Goal: Task Accomplishment & Management: Manage account settings

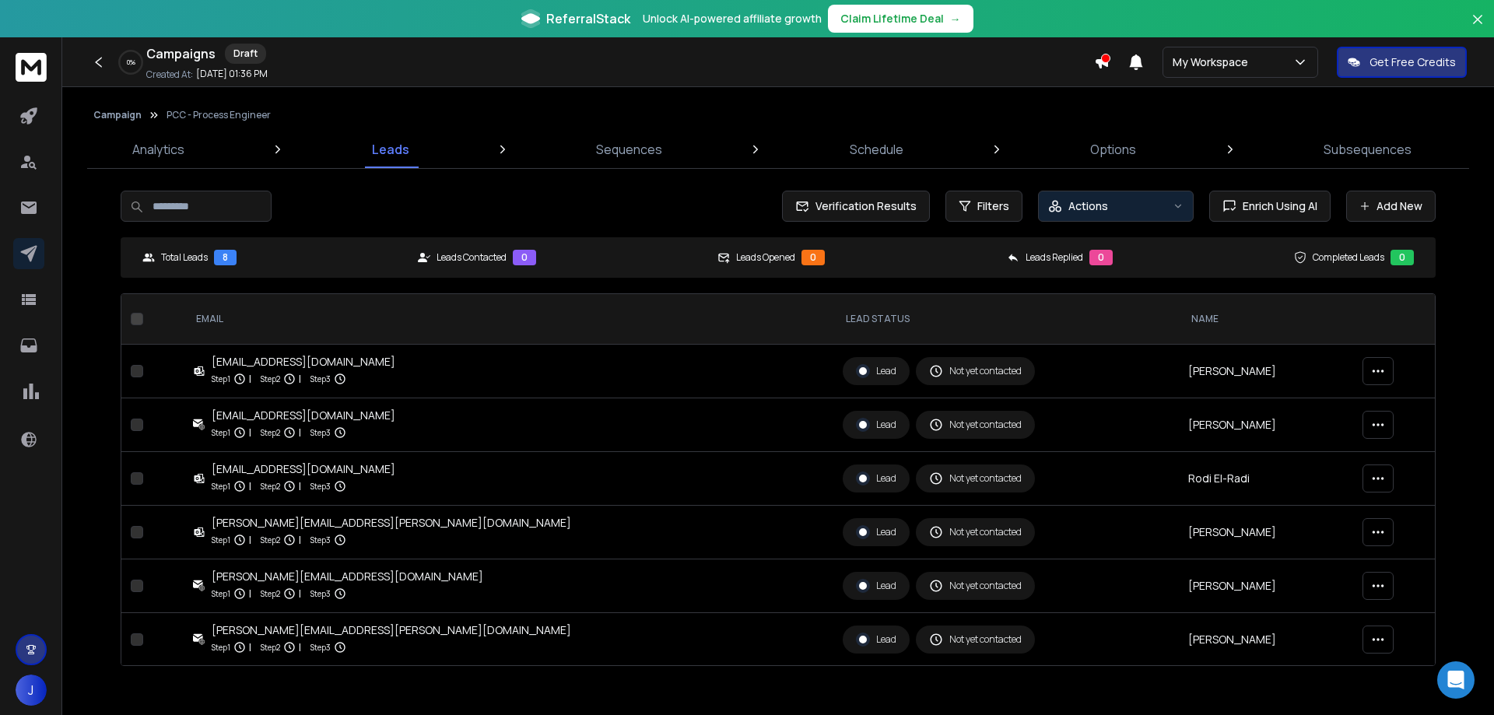
click at [1100, 213] on p "Actions" at bounding box center [1088, 206] width 40 height 16
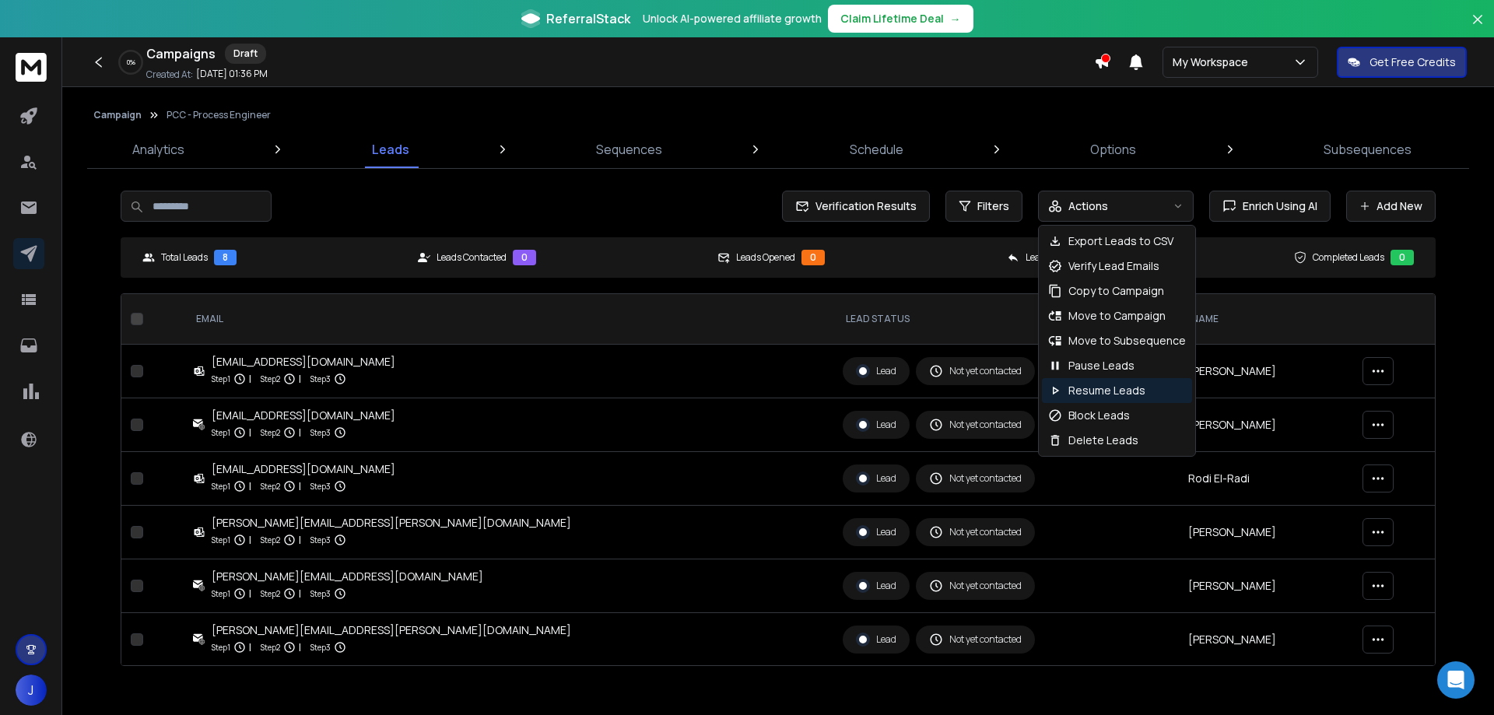
click at [1110, 394] on p "Resume Leads" at bounding box center [1106, 391] width 77 height 16
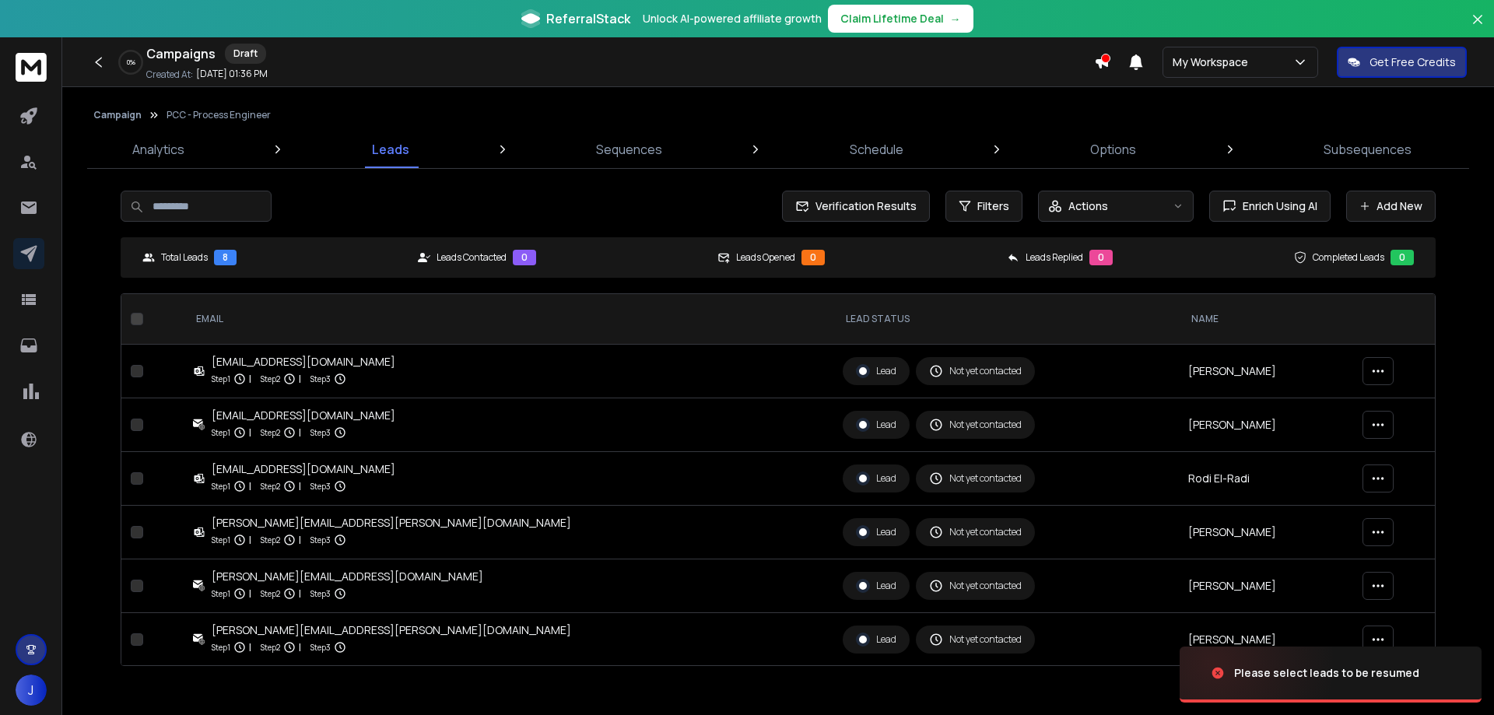
click at [136, 376] on button "button" at bounding box center [137, 371] width 12 height 12
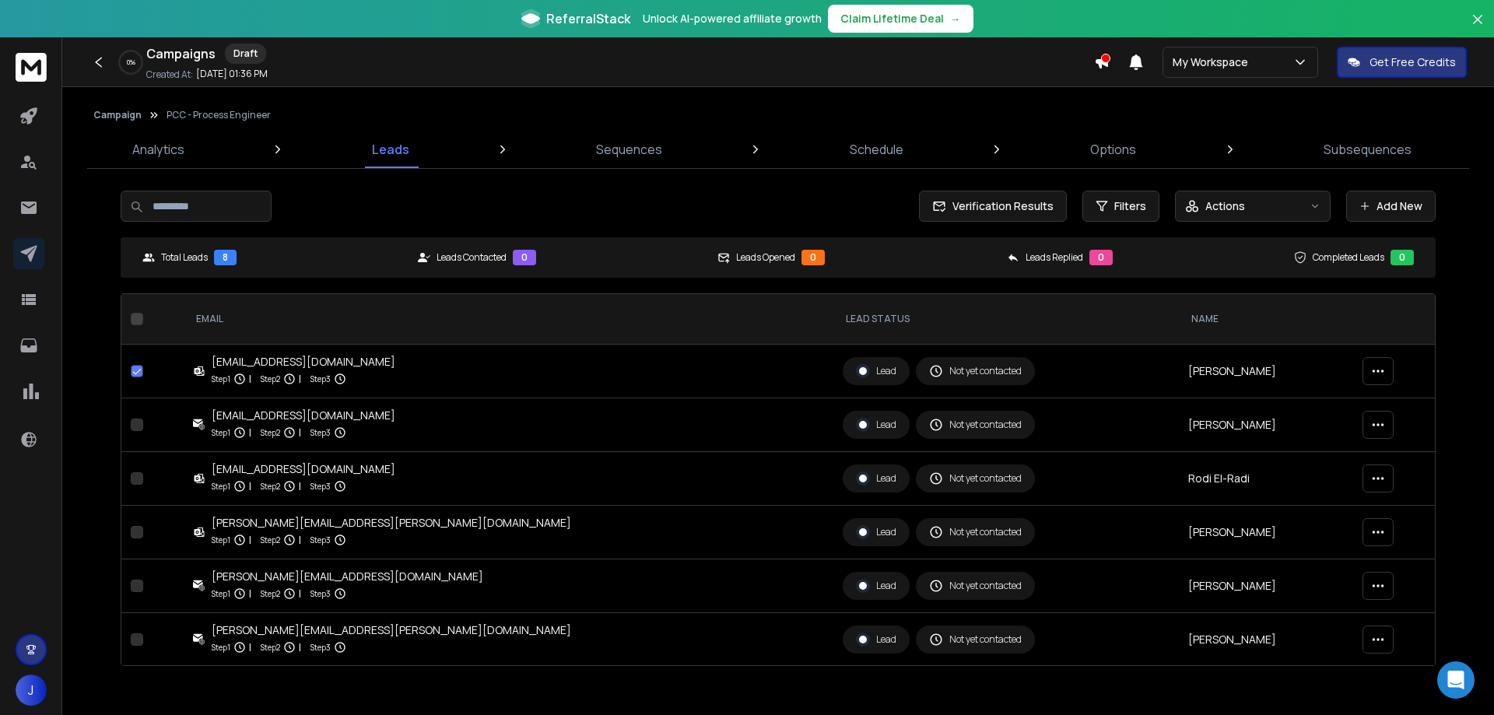
click at [140, 421] on button "button" at bounding box center [137, 425] width 12 height 12
click at [134, 471] on td at bounding box center [152, 479] width 62 height 54
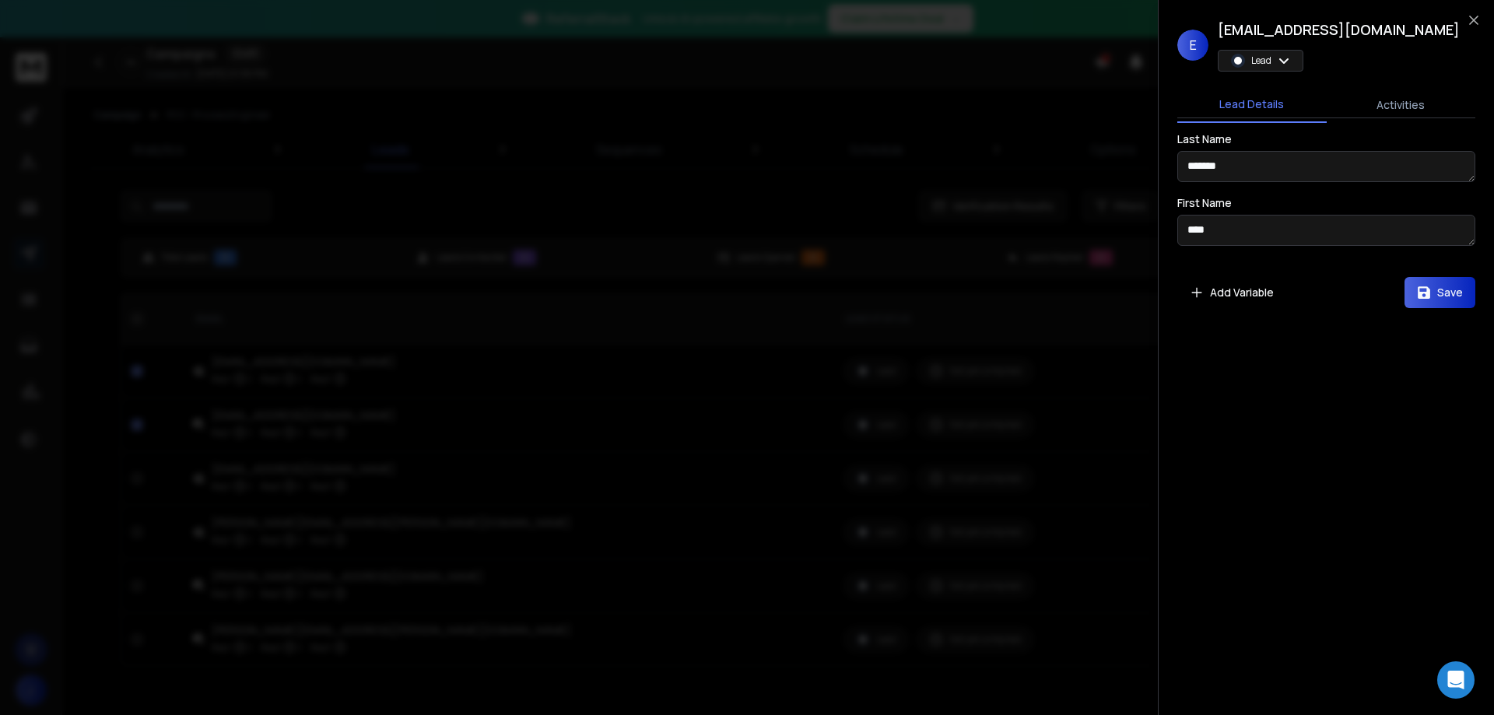
click at [410, 200] on div at bounding box center [747, 357] width 1494 height 715
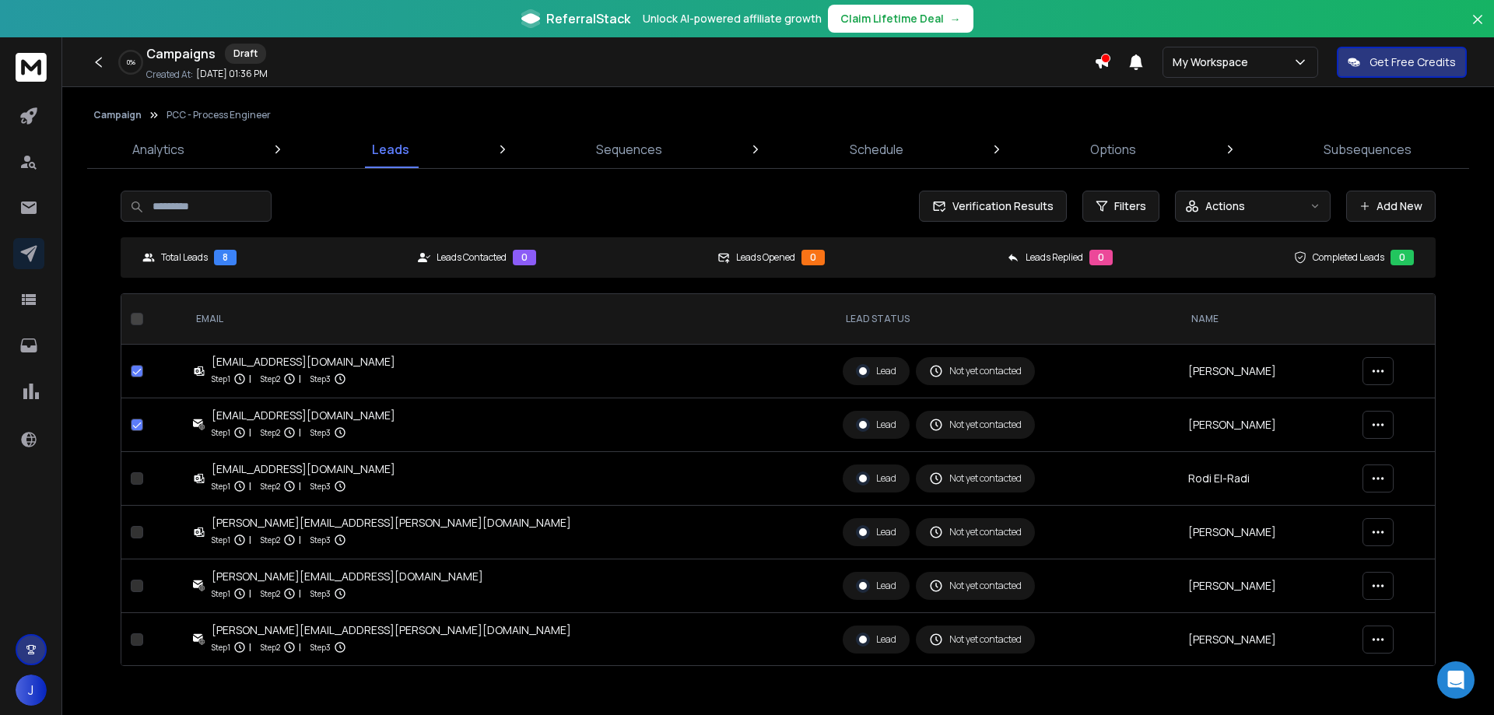
click at [135, 482] on button "button" at bounding box center [137, 478] width 12 height 12
click at [140, 536] on button "button" at bounding box center [137, 532] width 12 height 12
click at [135, 586] on button "button" at bounding box center [137, 586] width 12 height 12
click at [137, 642] on button "button" at bounding box center [137, 639] width 12 height 12
click at [1205, 203] on div "Actions" at bounding box center [1244, 206] width 118 height 16
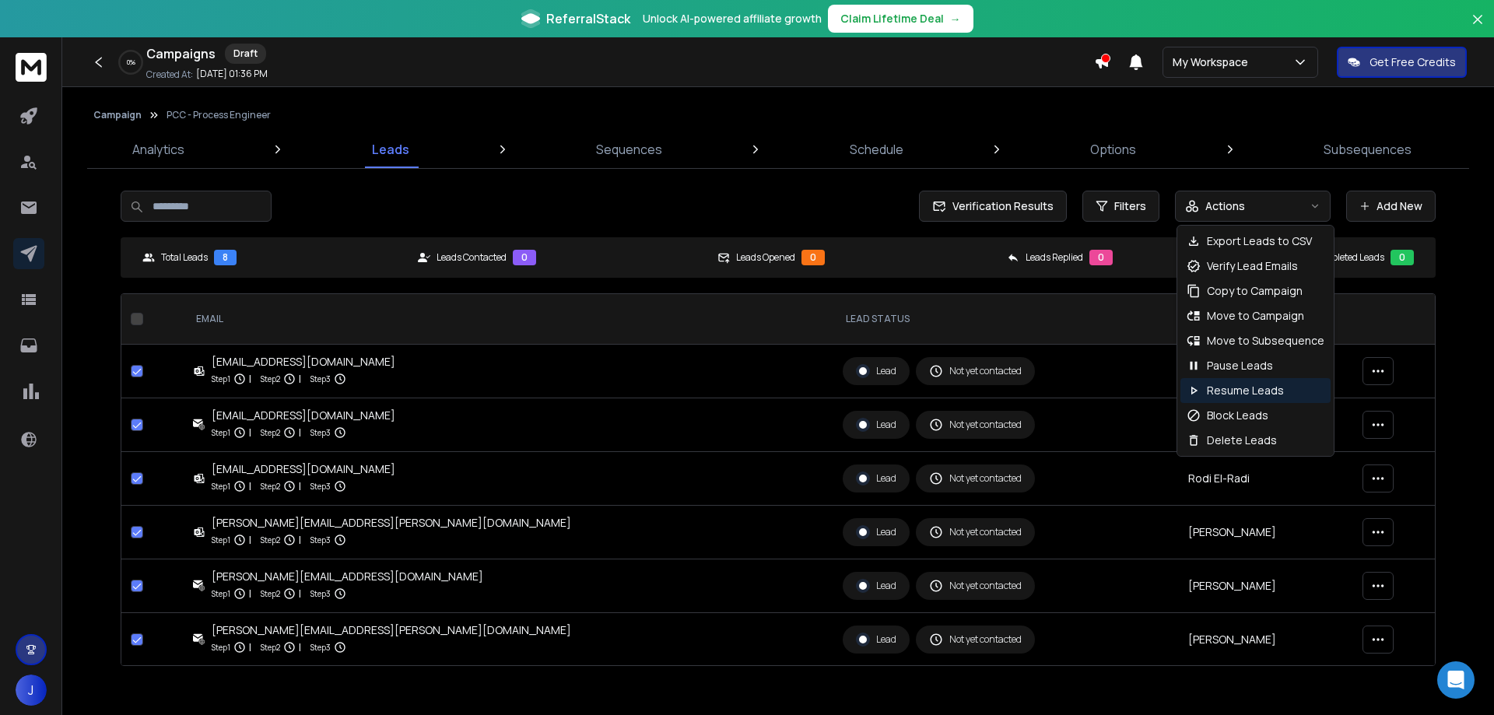
click at [1230, 383] on p "Resume Leads" at bounding box center [1245, 391] width 77 height 16
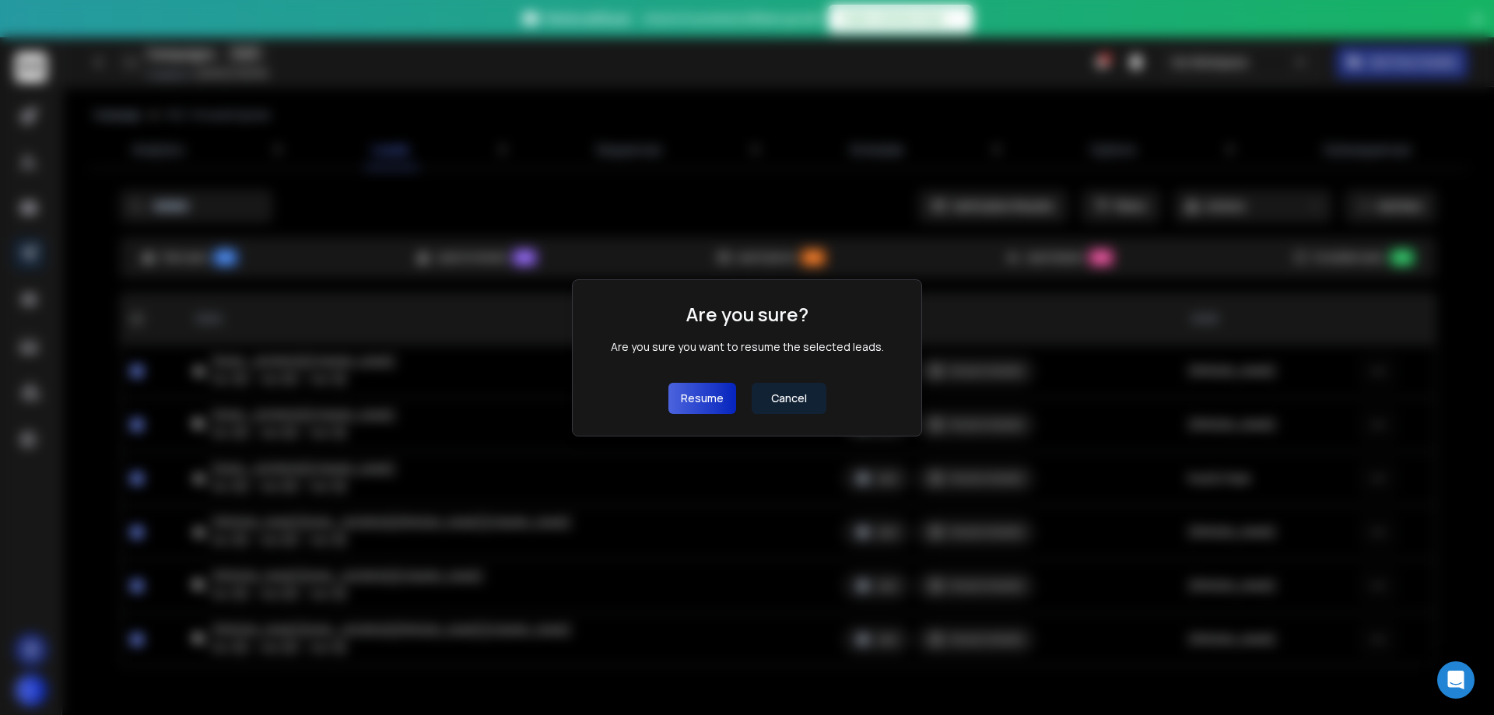
click at [708, 397] on button "Resume" at bounding box center [702, 398] width 68 height 31
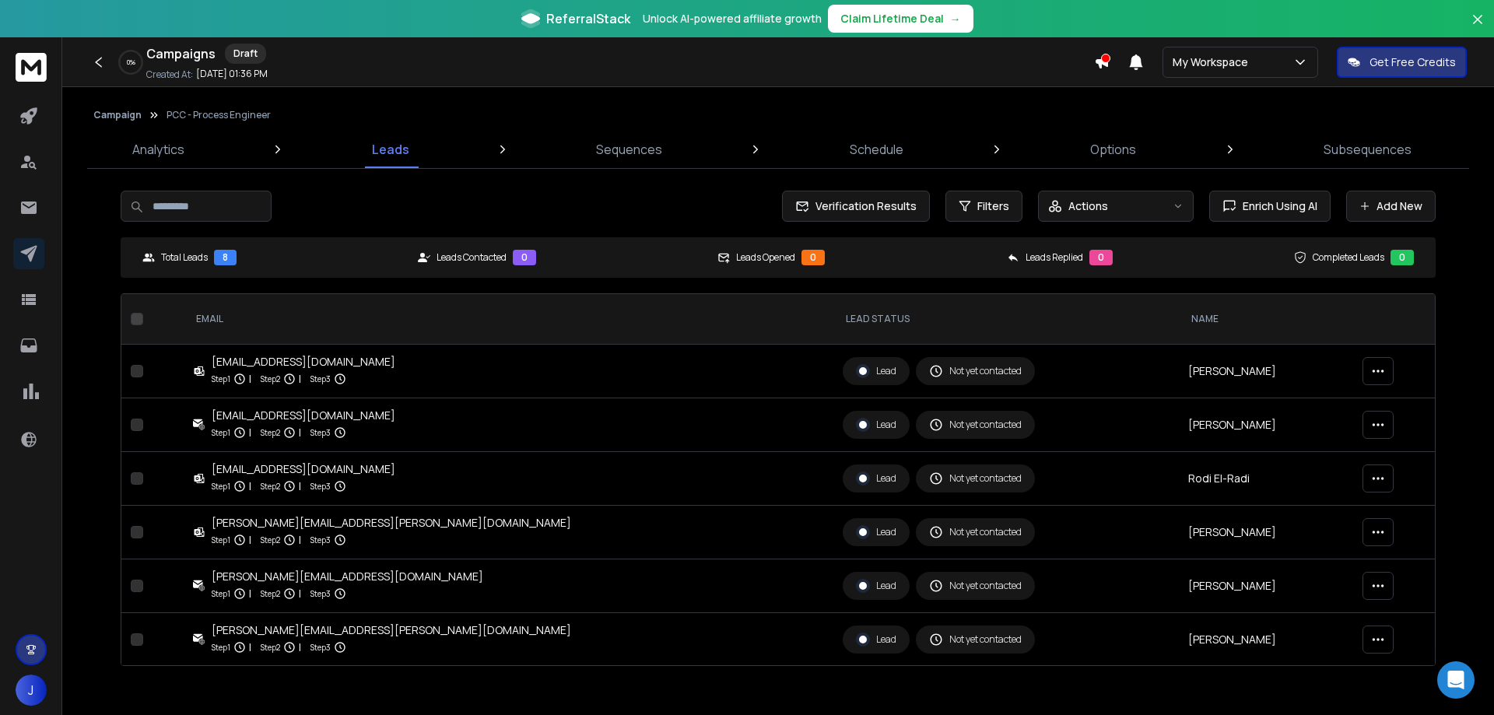
click at [1363, 365] on button "button" at bounding box center [1378, 371] width 31 height 28
click at [738, 62] on div "0 % Campaigns Draft Created At: Oct 14, 2025, 01:36 PM My Workspace Get Free Cr…" at bounding box center [747, 62] width 1494 height 50
click at [1112, 152] on p "Options" at bounding box center [1113, 149] width 46 height 19
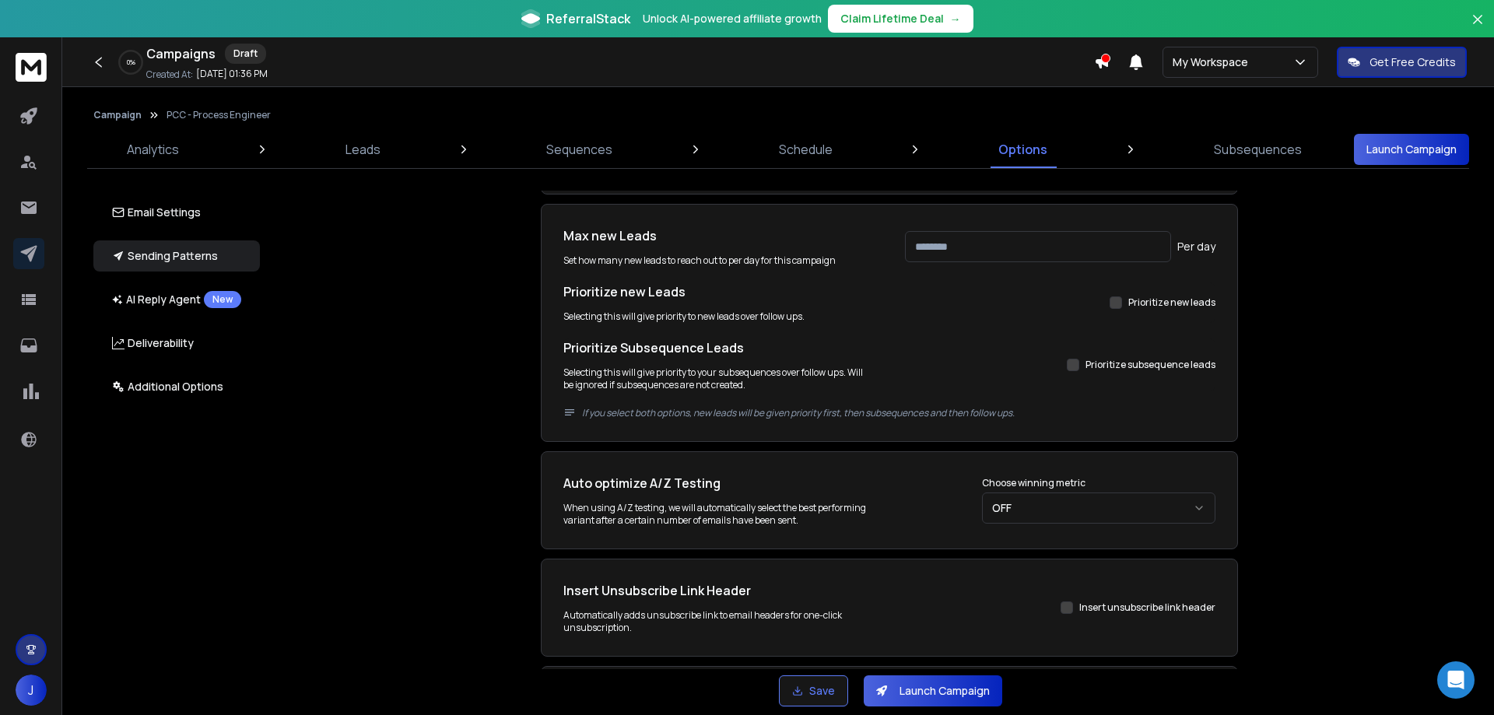
scroll to position [856, 0]
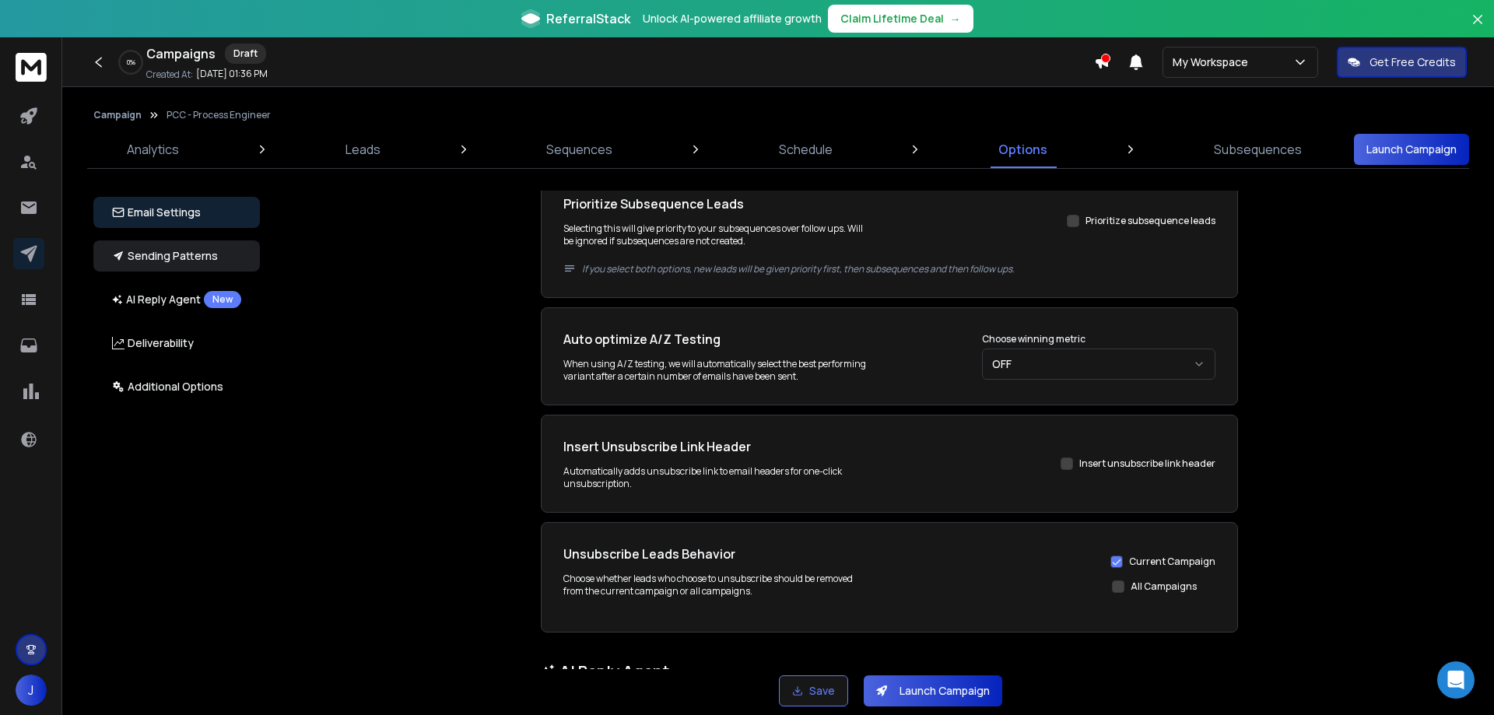
click at [168, 209] on p "Email Settings" at bounding box center [156, 213] width 89 height 16
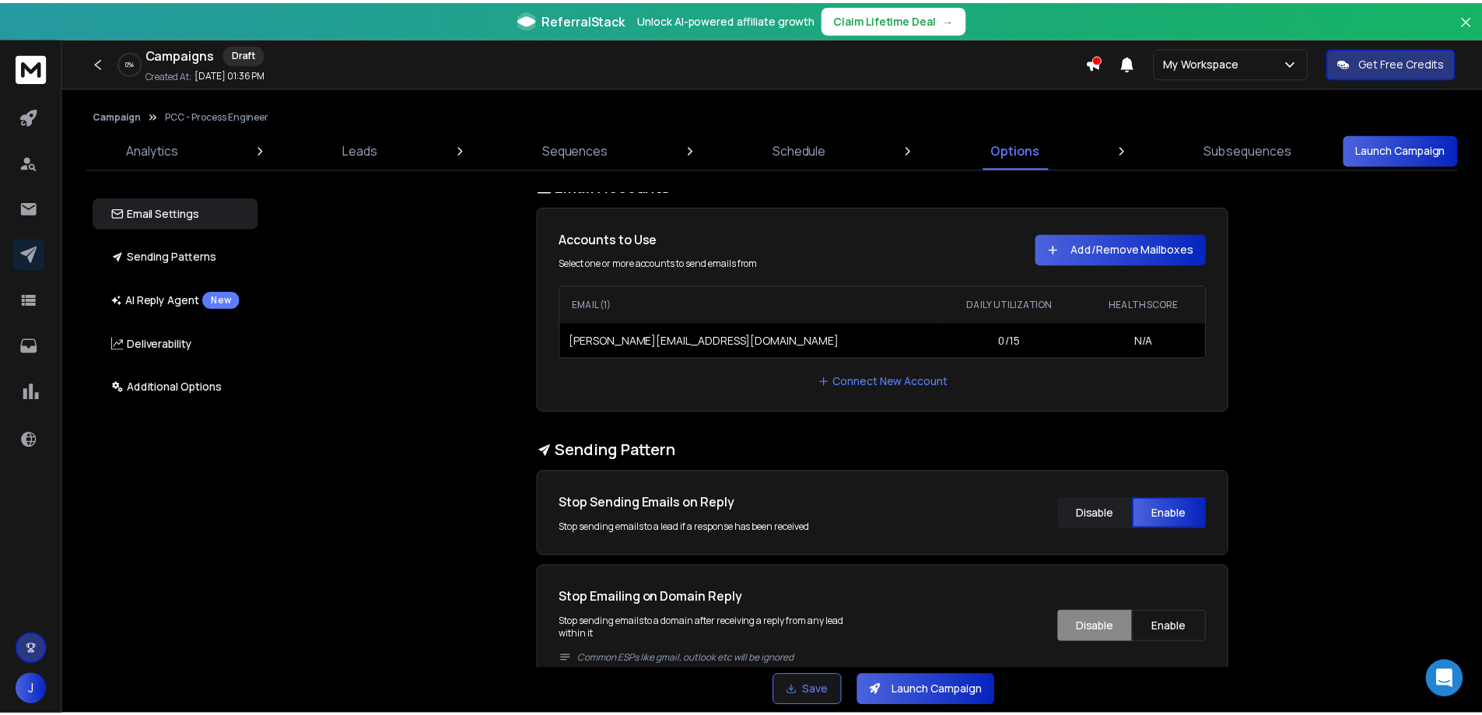
scroll to position [0, 0]
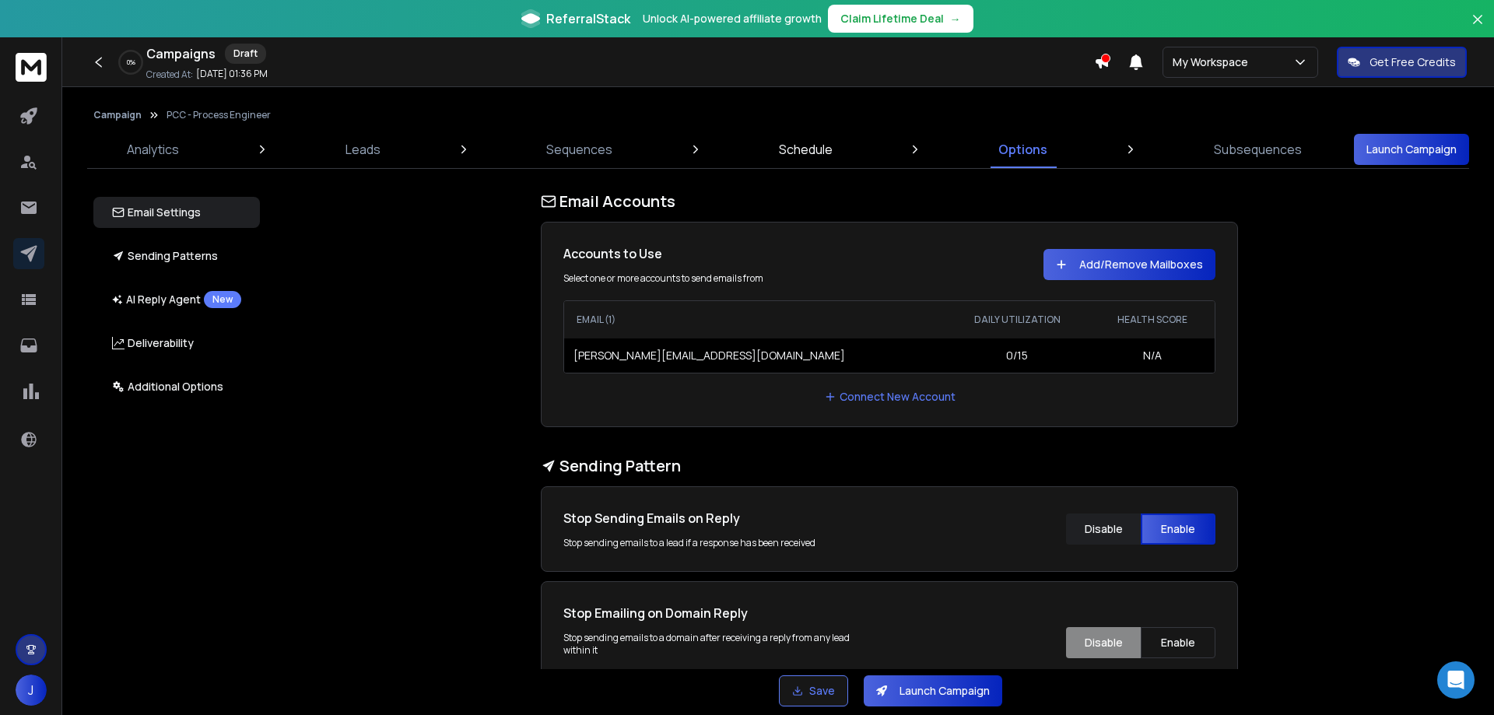
click at [817, 153] on p "Schedule" at bounding box center [806, 149] width 54 height 19
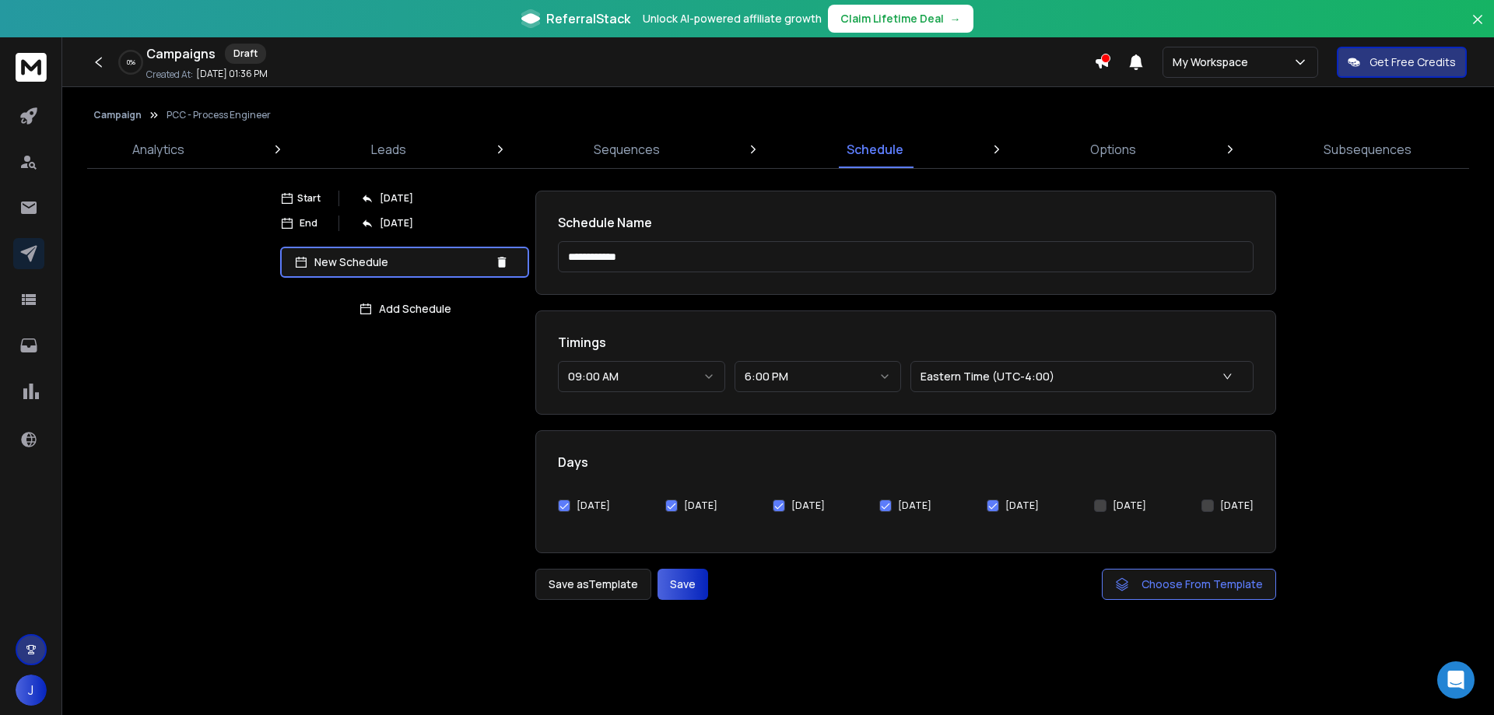
click at [413, 219] on p "Thu Feb 12 2026" at bounding box center [396, 223] width 33 height 12
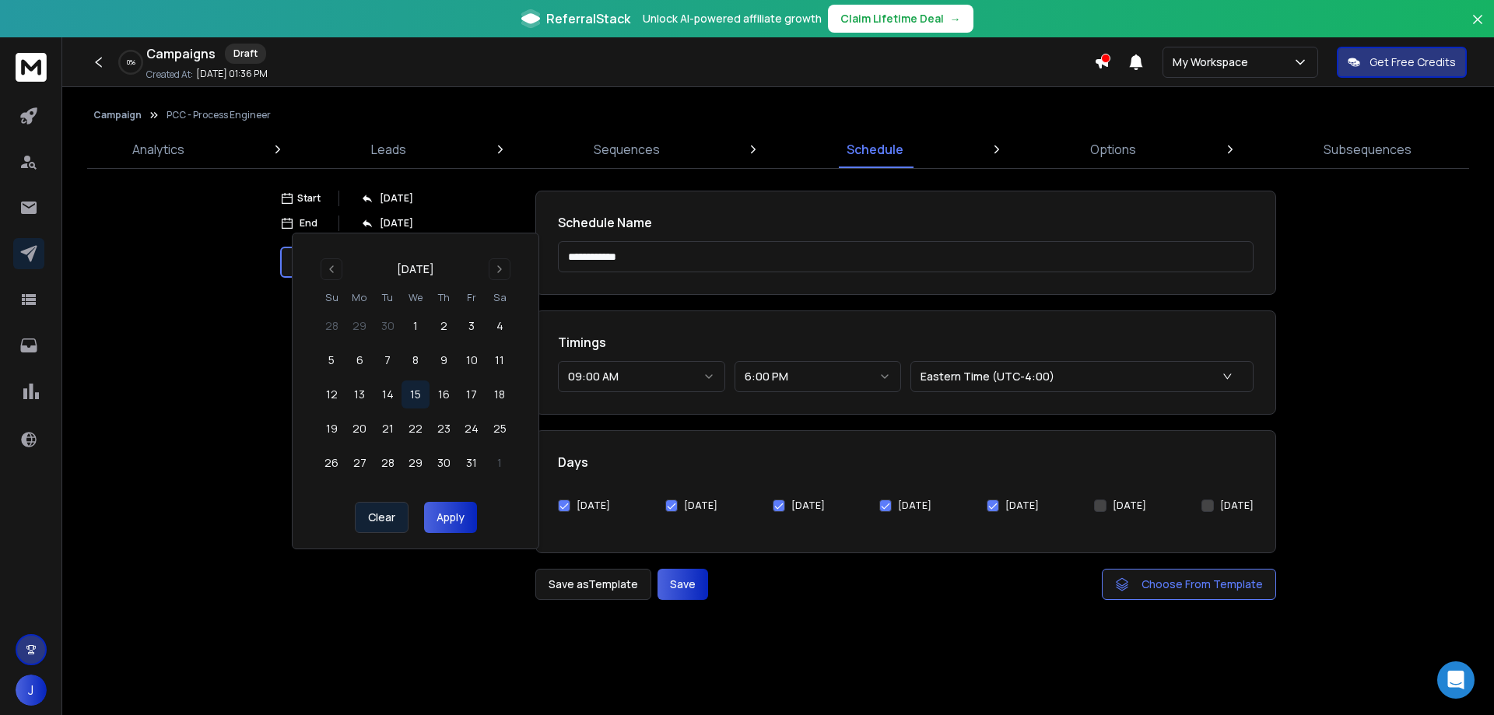
click at [377, 512] on button "Clear" at bounding box center [382, 517] width 54 height 31
click at [219, 510] on div "**********" at bounding box center [778, 395] width 1382 height 422
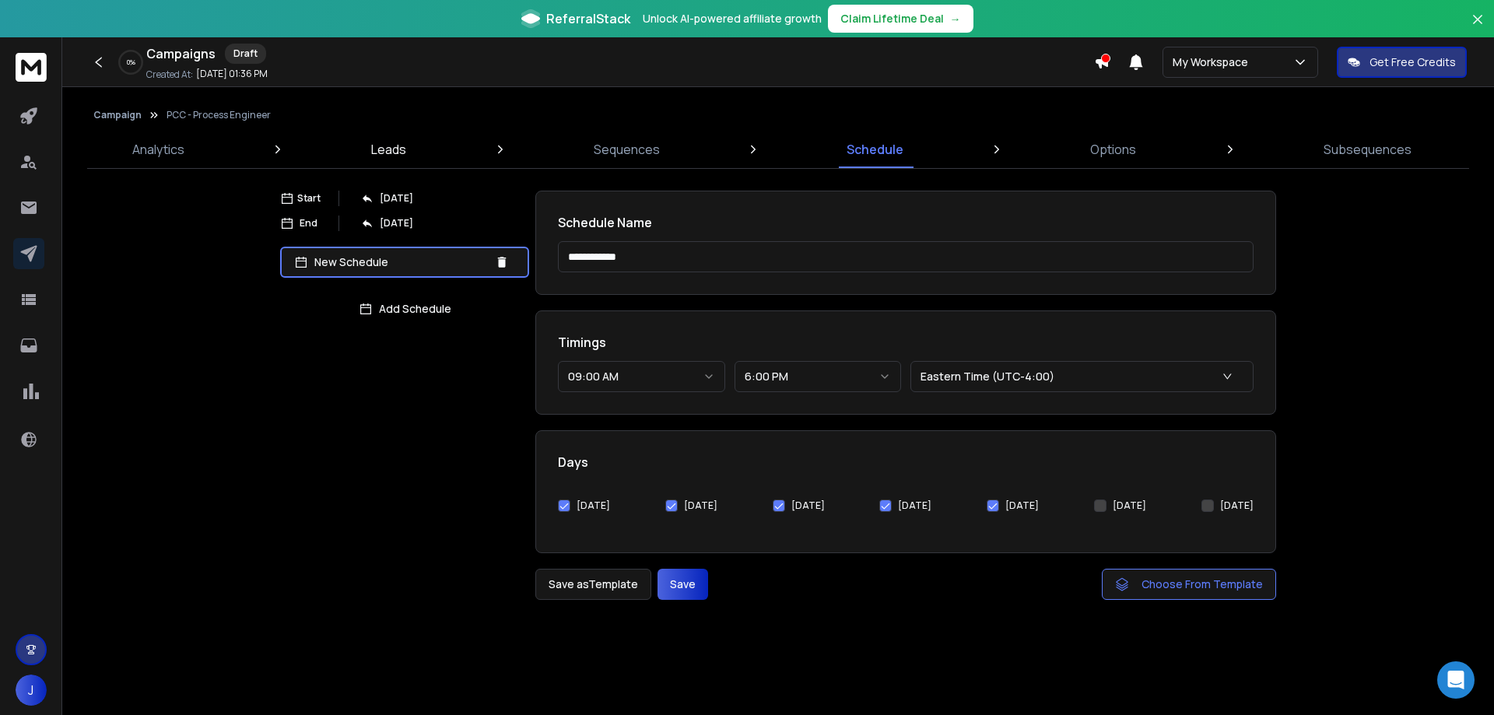
click at [409, 156] on link "Leads" at bounding box center [389, 149] width 54 height 37
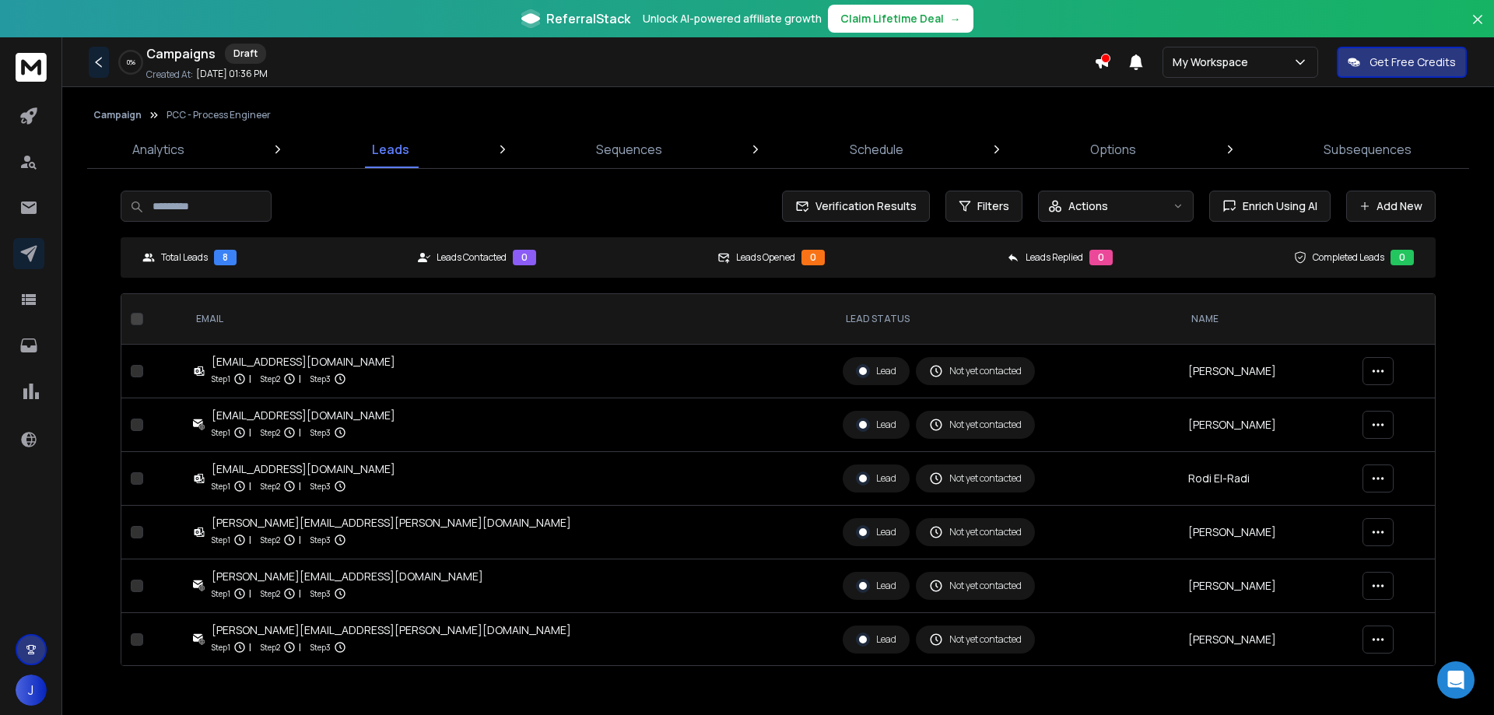
click at [108, 57] on button at bounding box center [99, 62] width 20 height 31
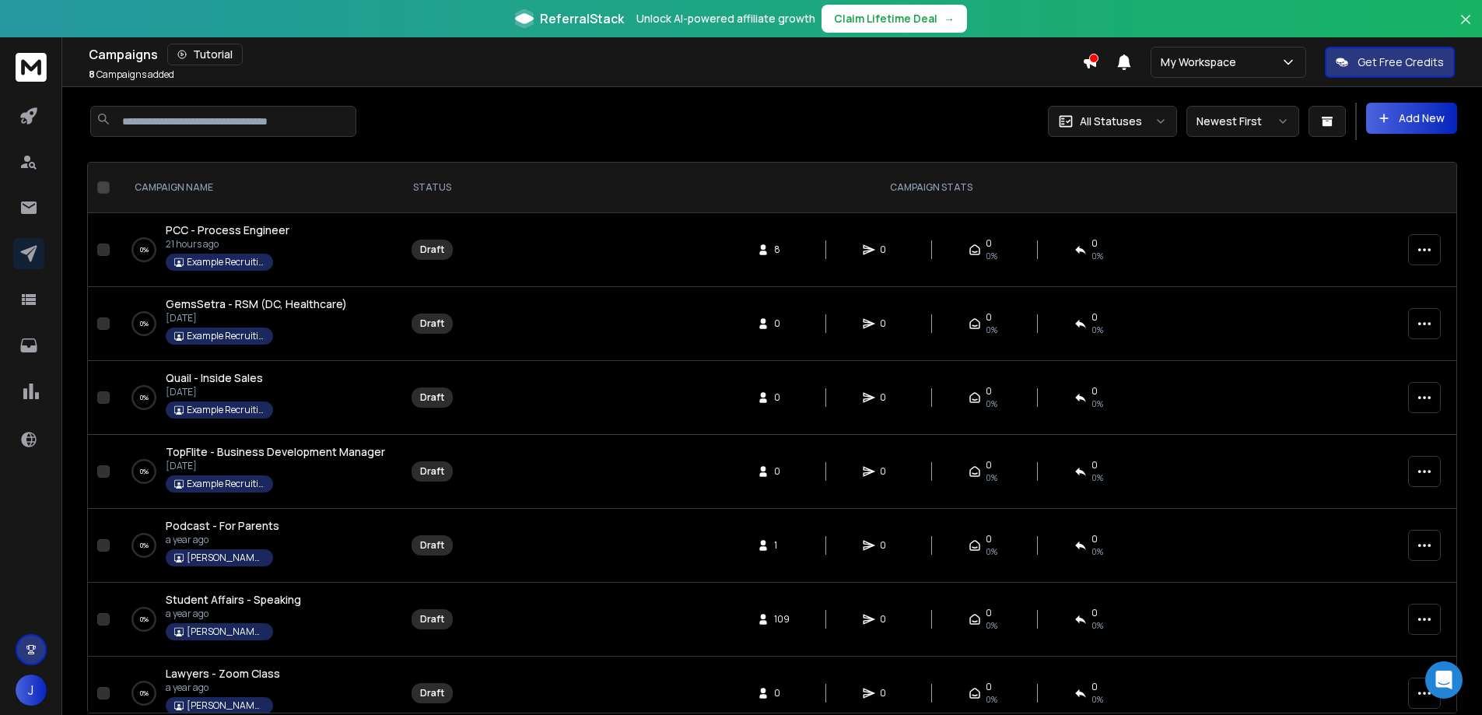
click at [423, 252] on div "Draft" at bounding box center [432, 250] width 24 height 12
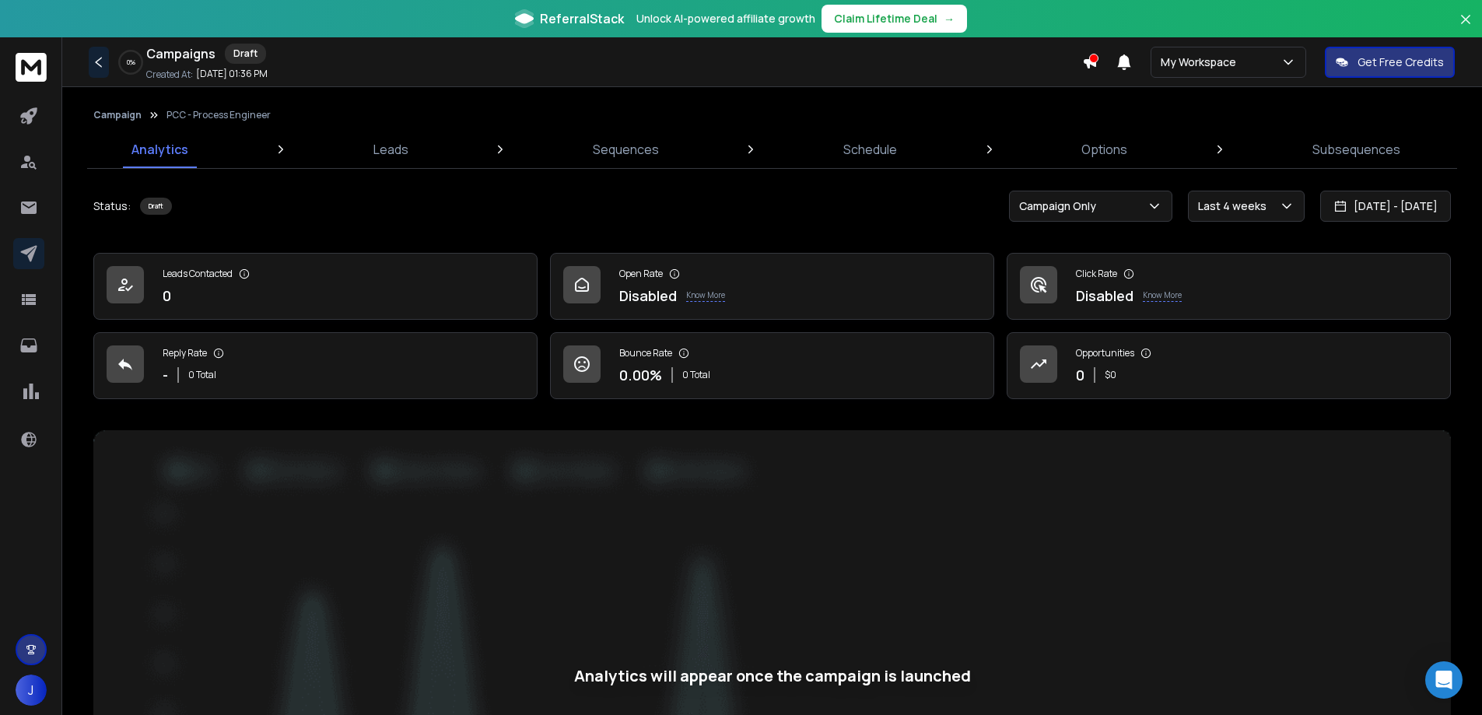
click at [96, 61] on icon at bounding box center [98, 62] width 6 height 10
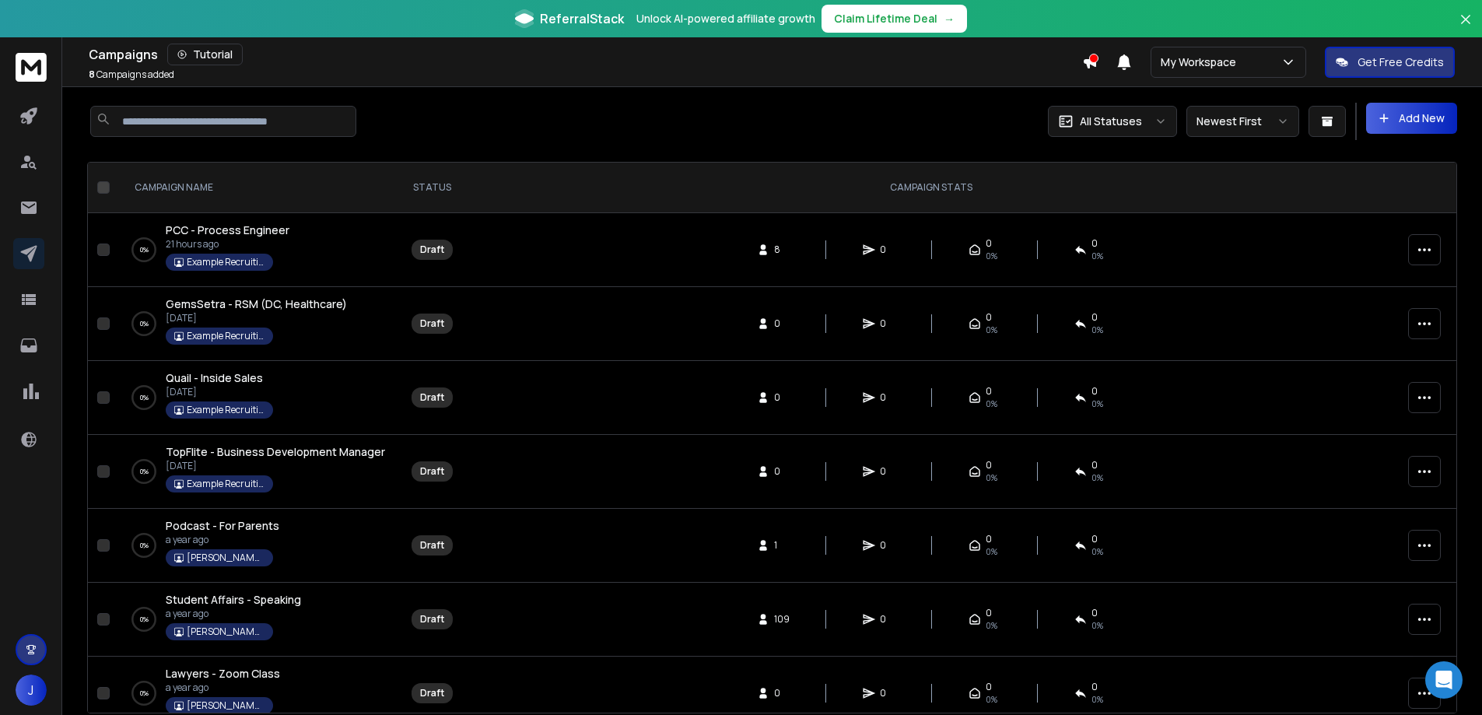
click at [1409, 247] on button "button" at bounding box center [1425, 249] width 33 height 31
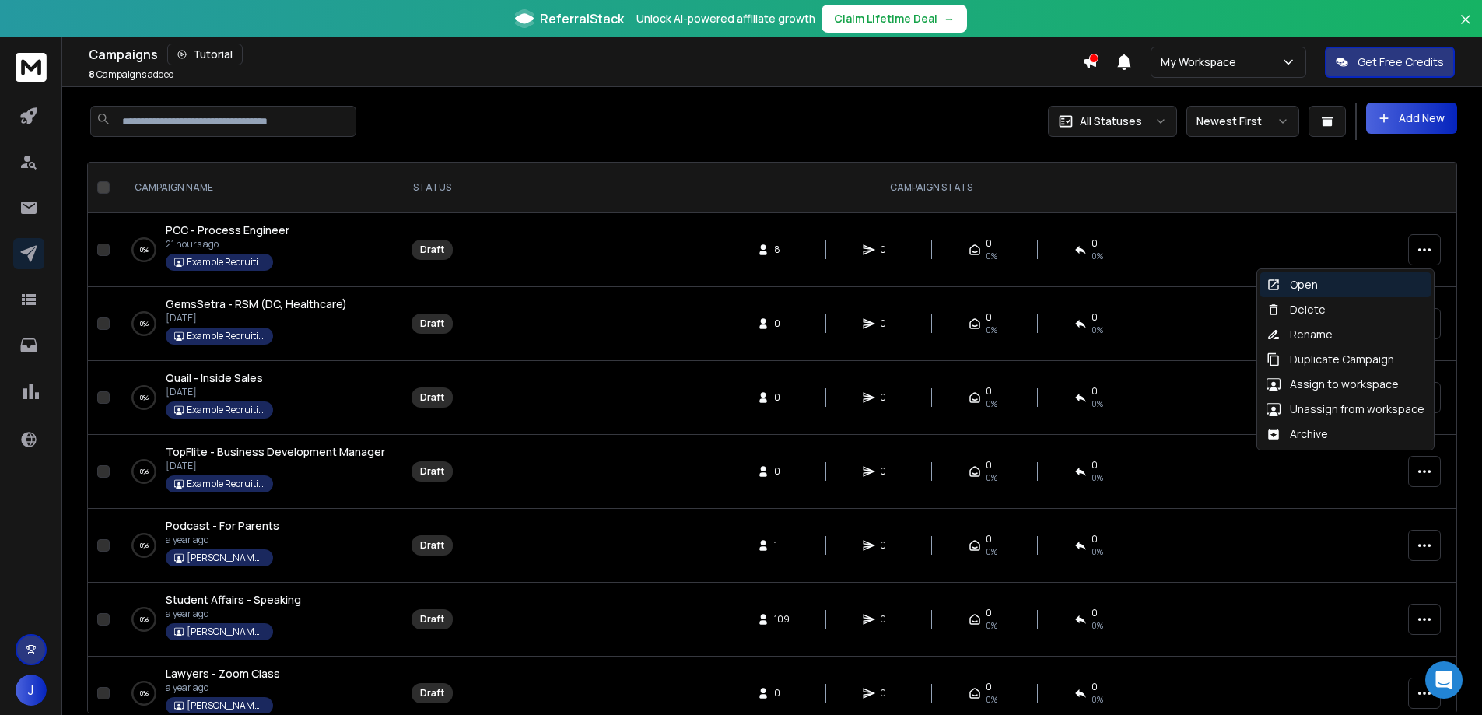
click at [102, 252] on button "button" at bounding box center [103, 250] width 12 height 12
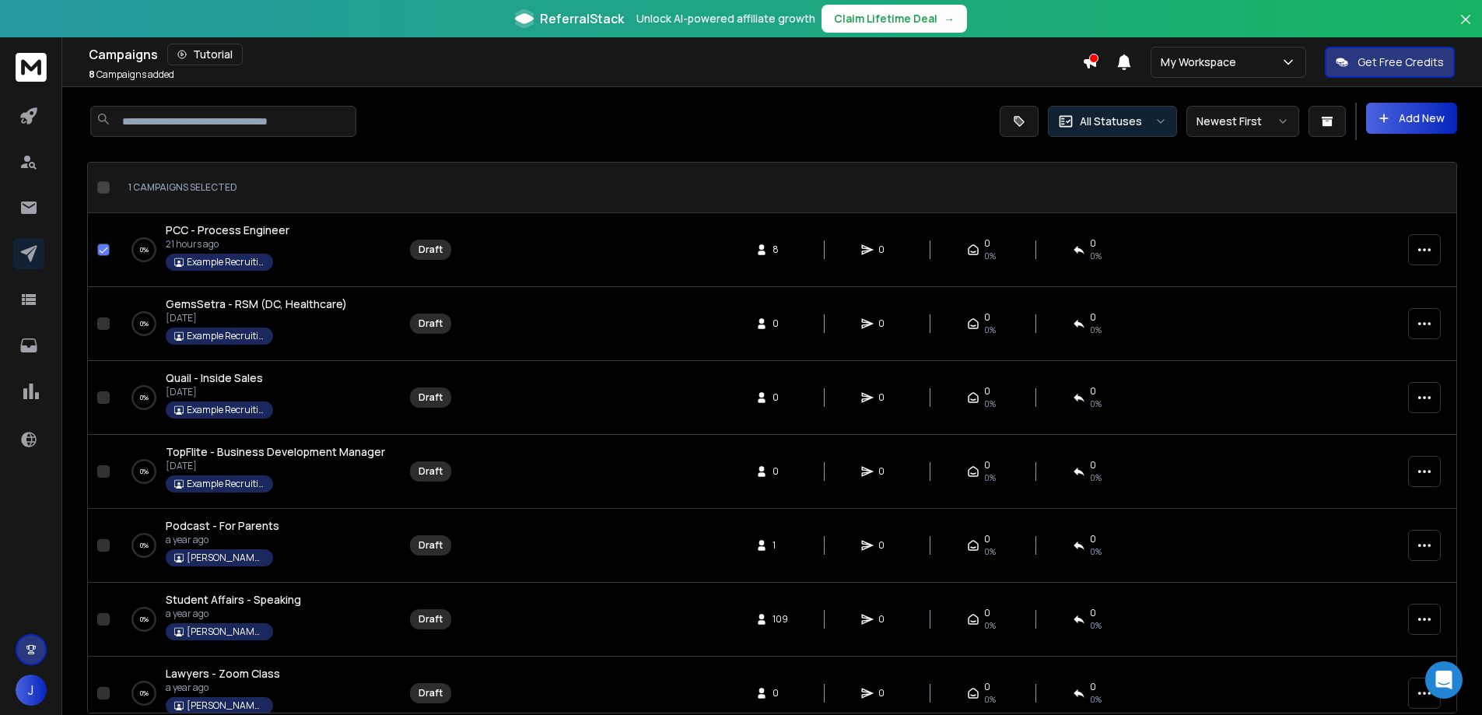
click at [1110, 118] on p "All Statuses" at bounding box center [1111, 122] width 62 height 16
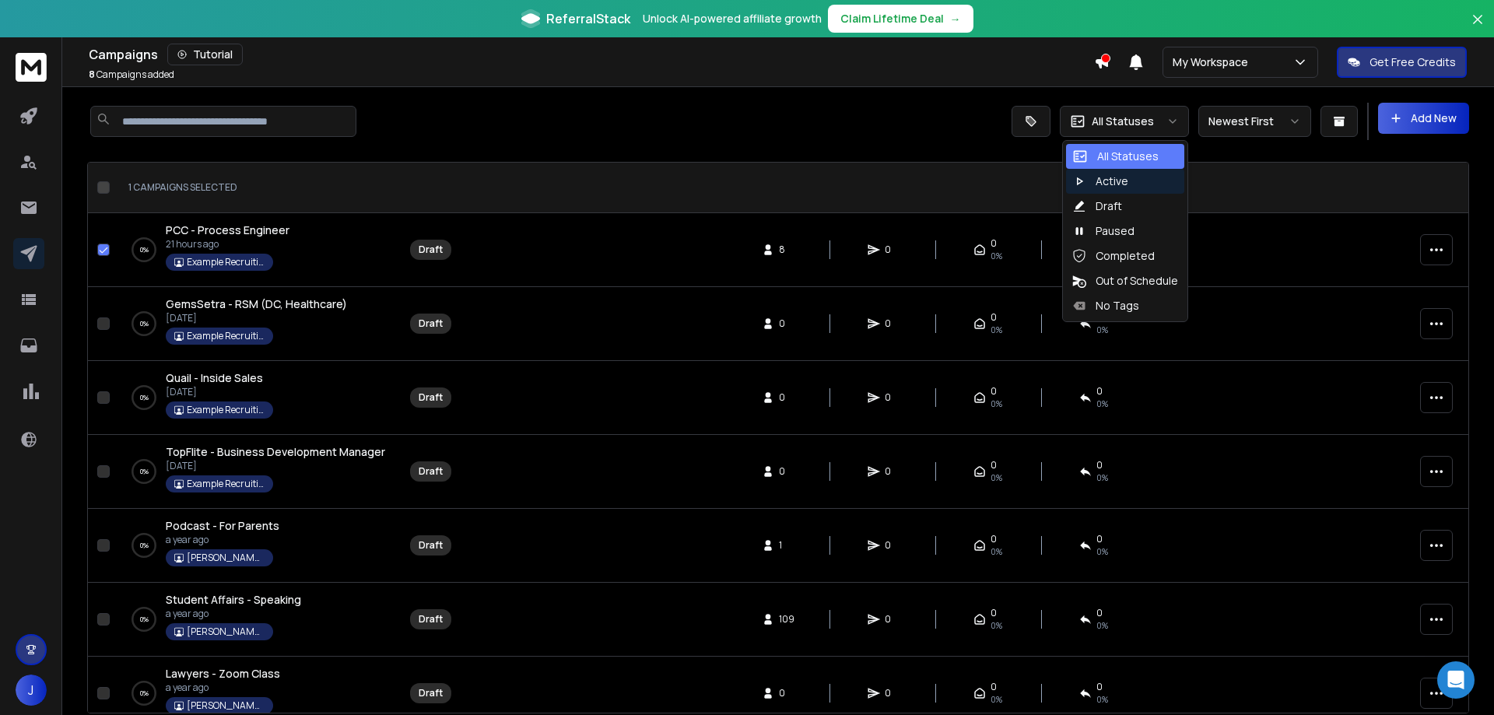
click at [1104, 182] on div "Active" at bounding box center [1100, 182] width 56 height 16
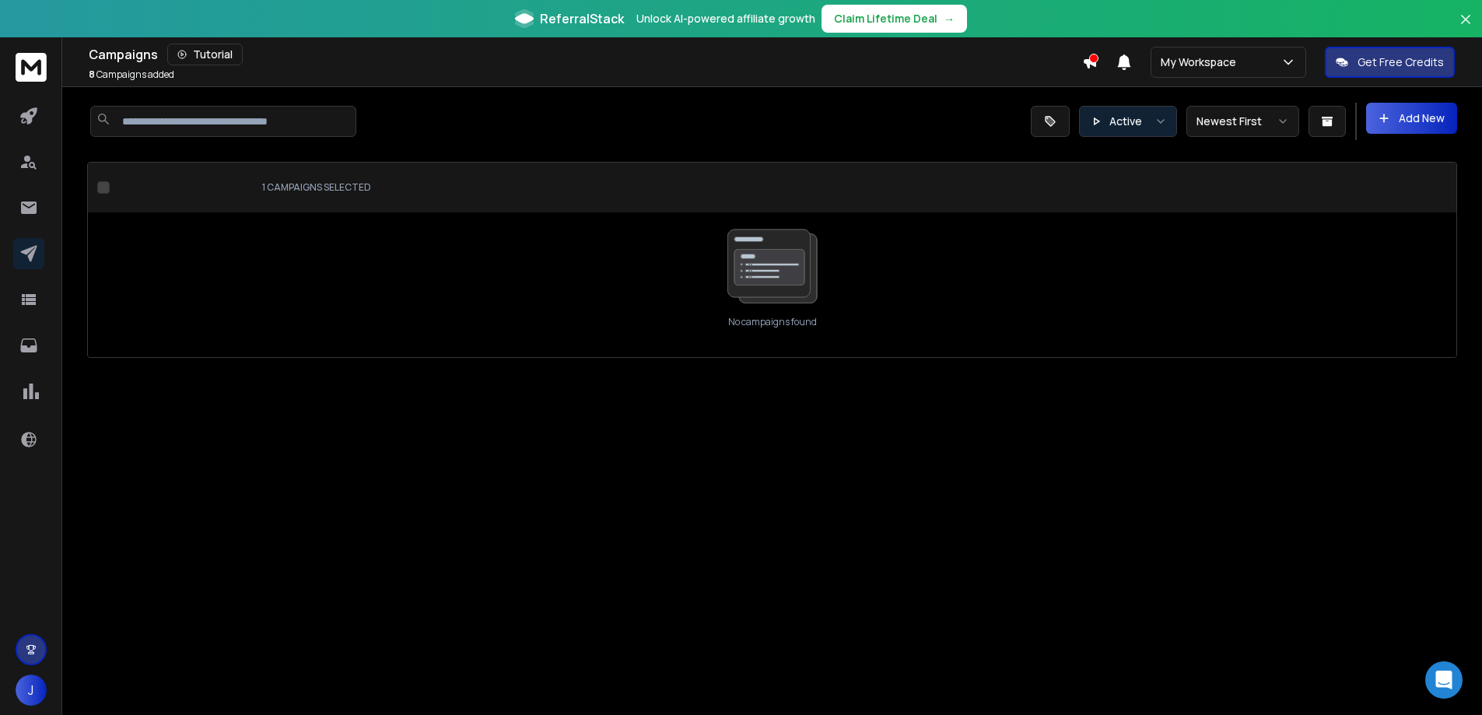
click at [1163, 121] on icon "button" at bounding box center [1161, 121] width 12 height 12
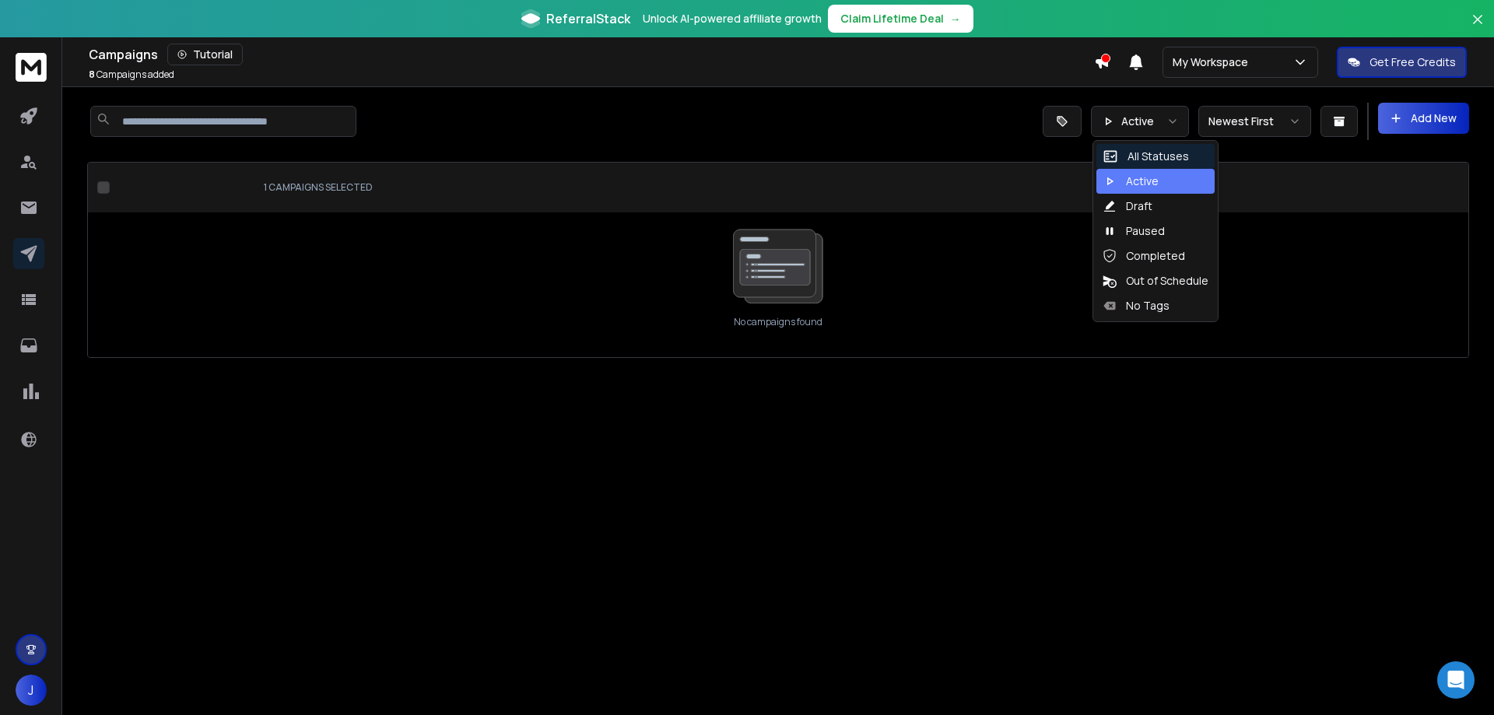
click at [1117, 153] on icon at bounding box center [1110, 157] width 13 height 12
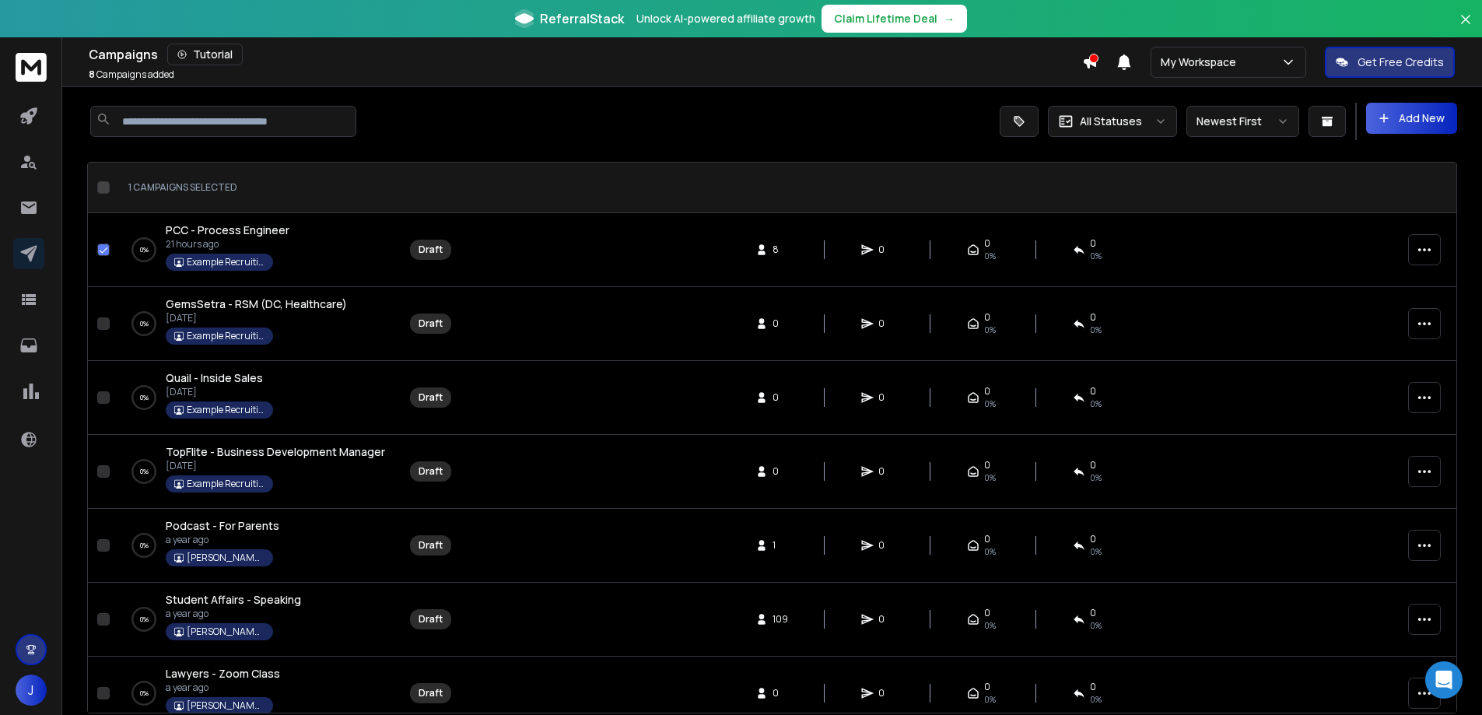
click at [428, 251] on div "Draft" at bounding box center [431, 250] width 24 height 12
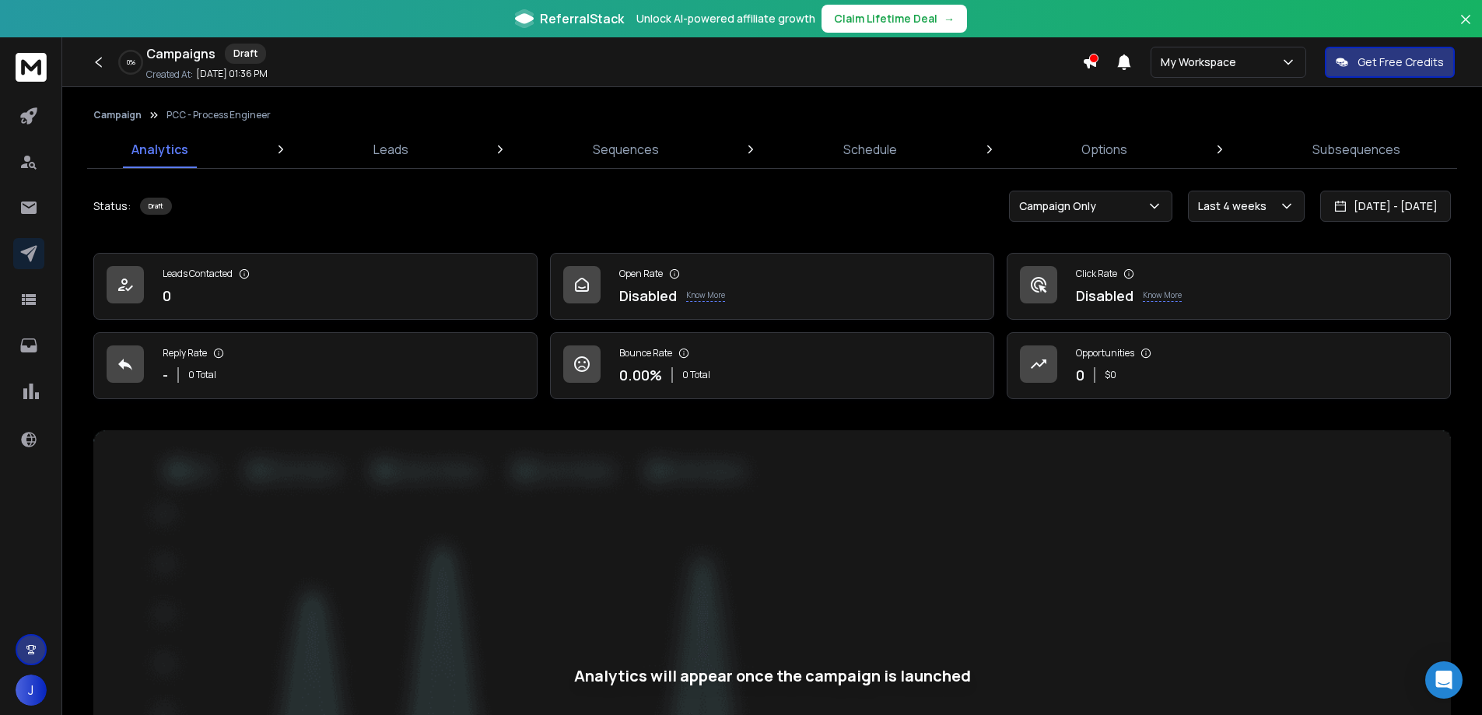
click at [114, 211] on p "Status:" at bounding box center [111, 206] width 37 height 16
click at [151, 211] on div "Draft" at bounding box center [156, 206] width 32 height 17
click at [386, 154] on p "Leads" at bounding box center [391, 149] width 35 height 19
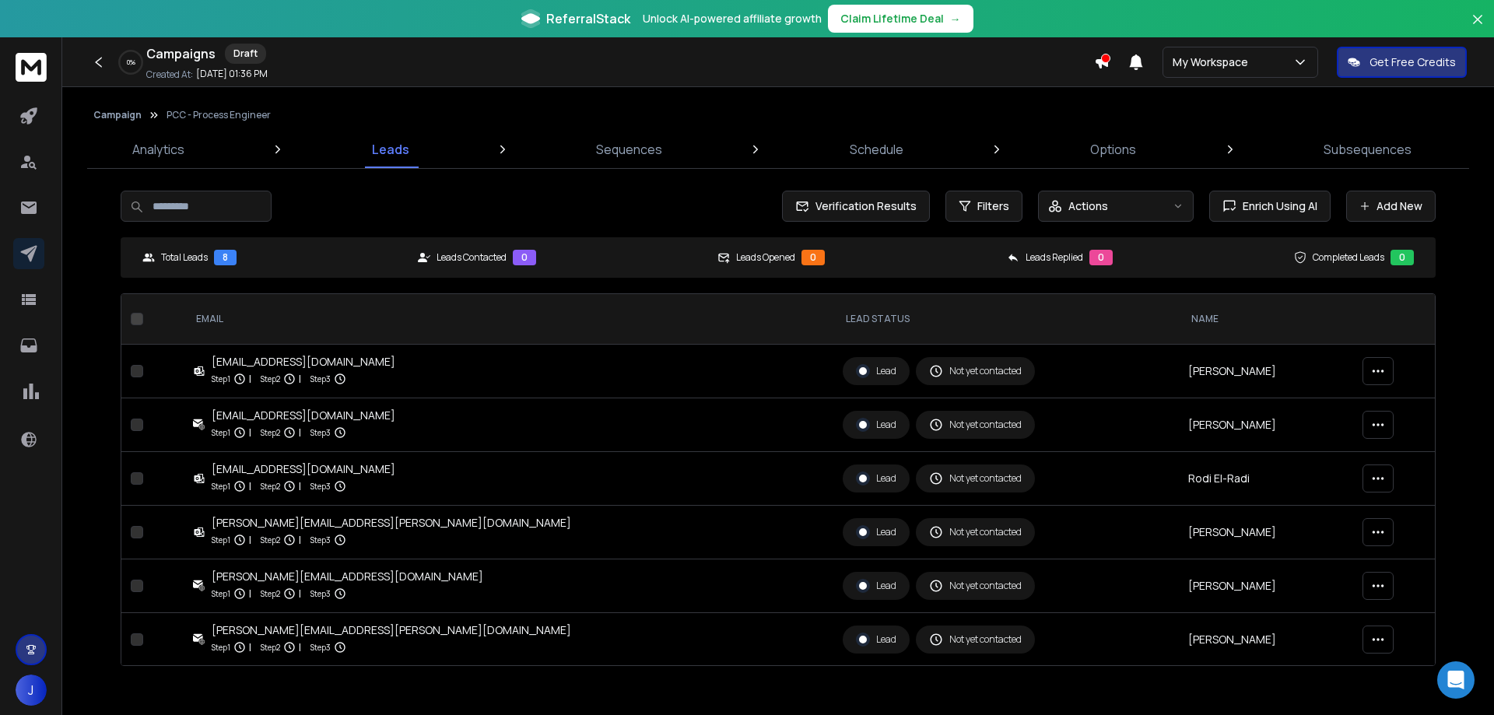
click at [171, 58] on h1 "Campaigns" at bounding box center [180, 53] width 69 height 19
click at [249, 58] on div "Draft" at bounding box center [245, 54] width 41 height 20
click at [655, 155] on p "Sequences" at bounding box center [629, 149] width 66 height 19
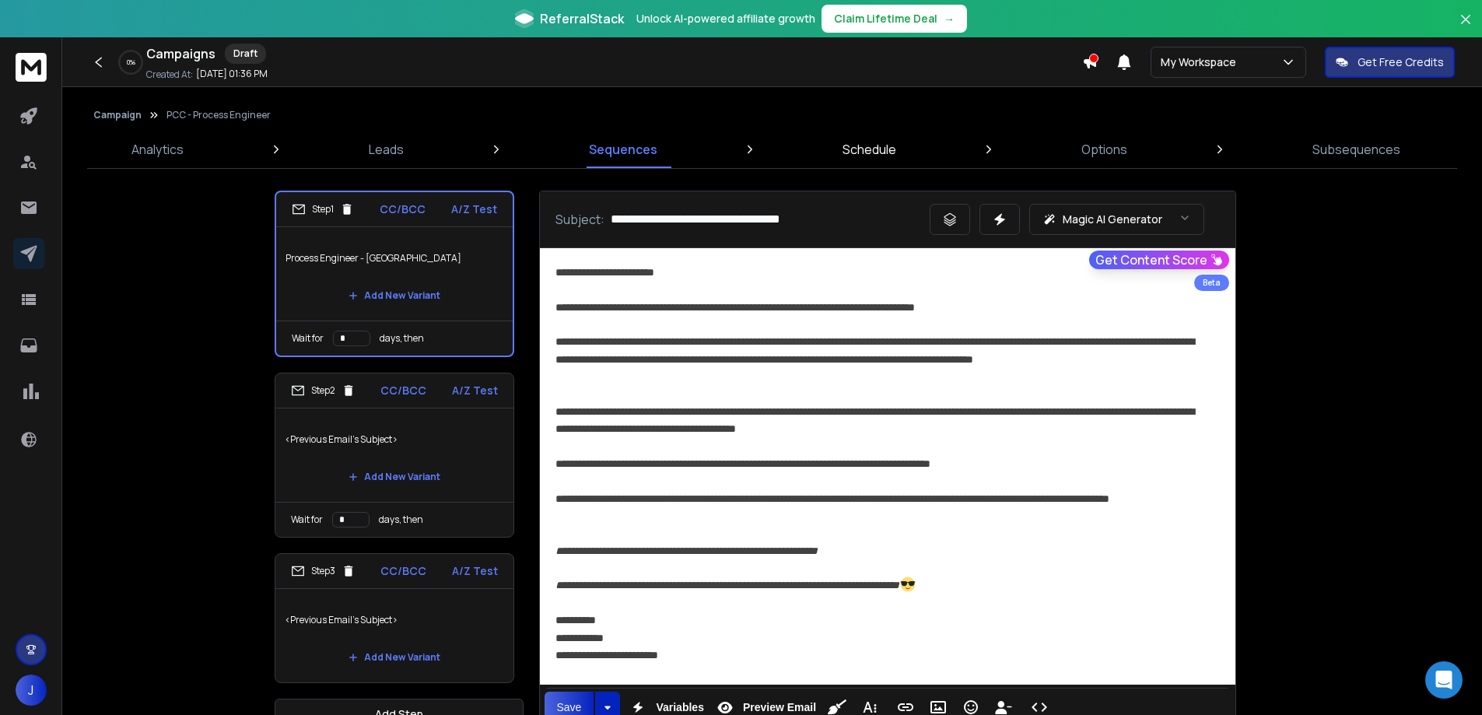
click at [861, 154] on p "Schedule" at bounding box center [870, 149] width 54 height 19
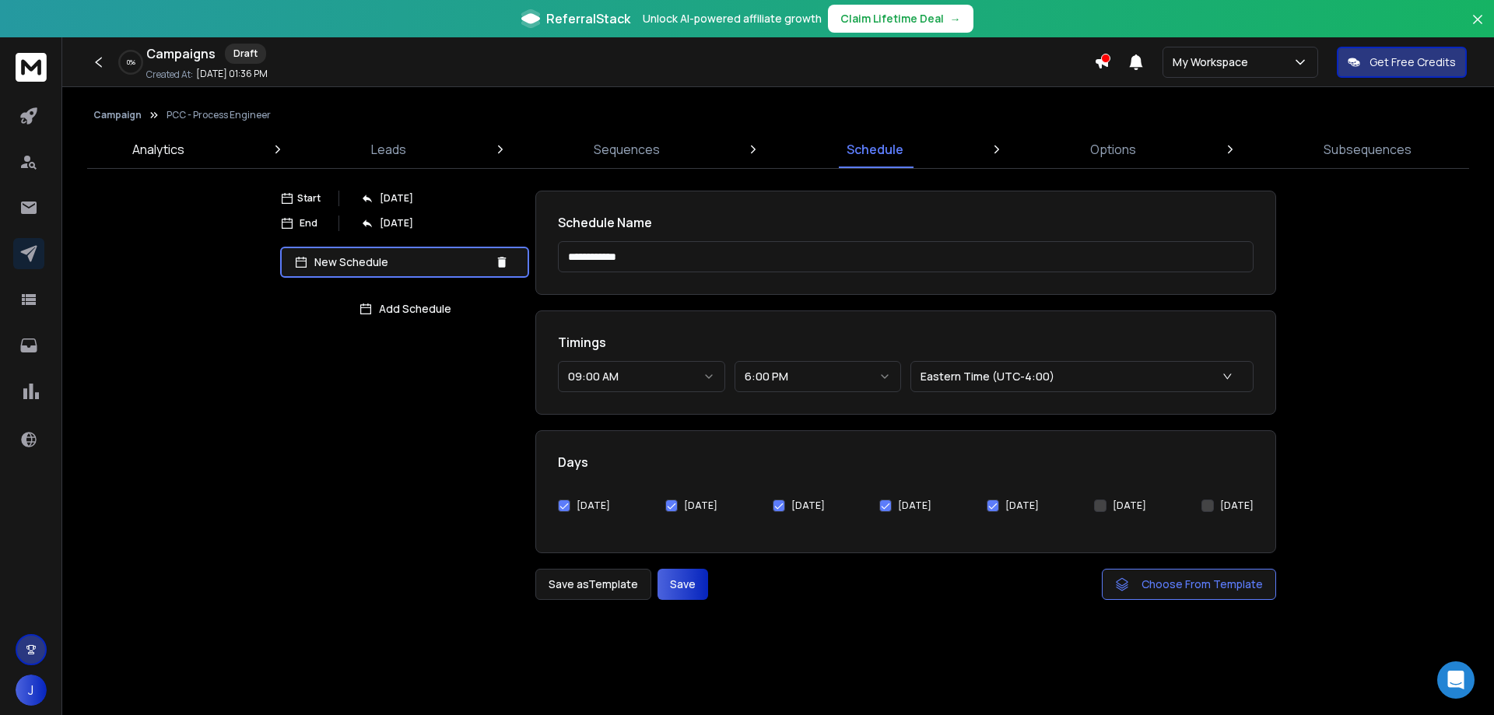
click at [156, 149] on p "Analytics" at bounding box center [158, 149] width 52 height 19
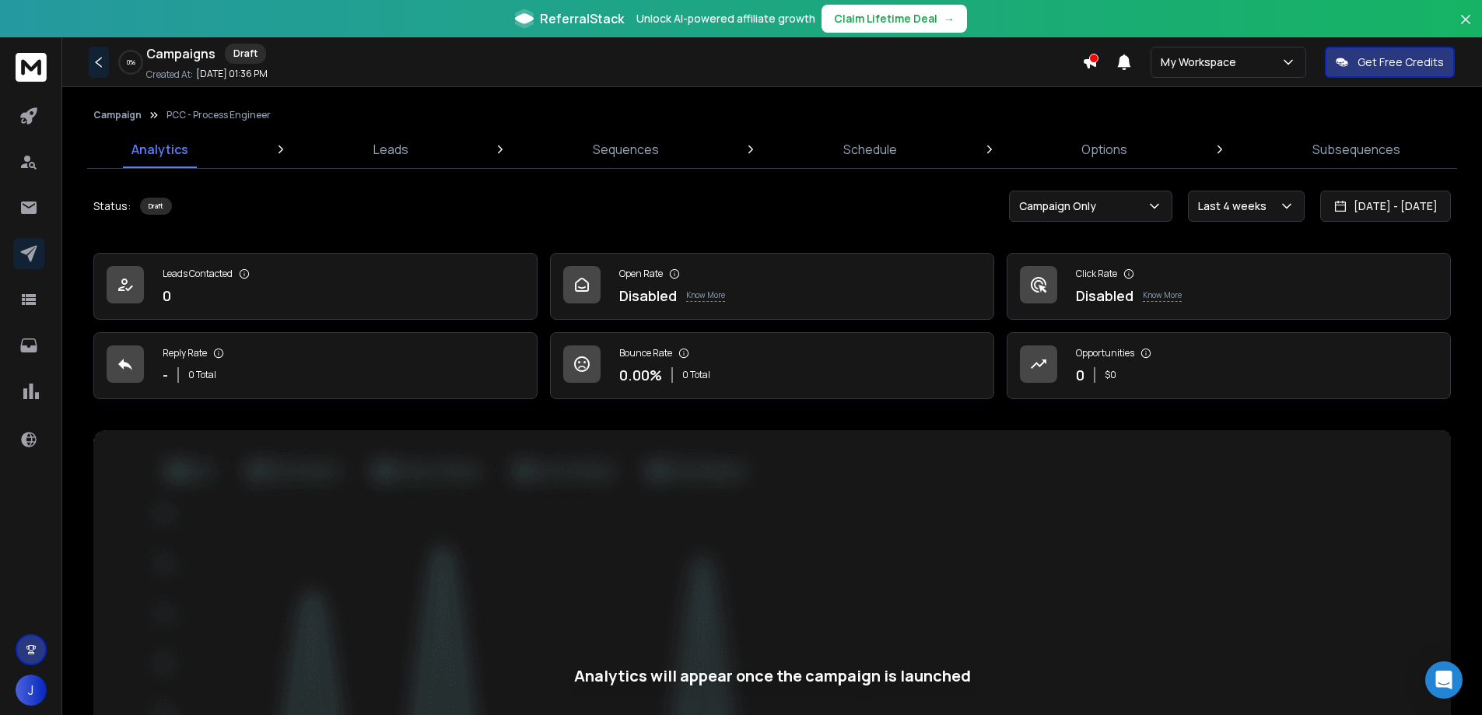
click at [95, 61] on icon at bounding box center [99, 62] width 14 height 14
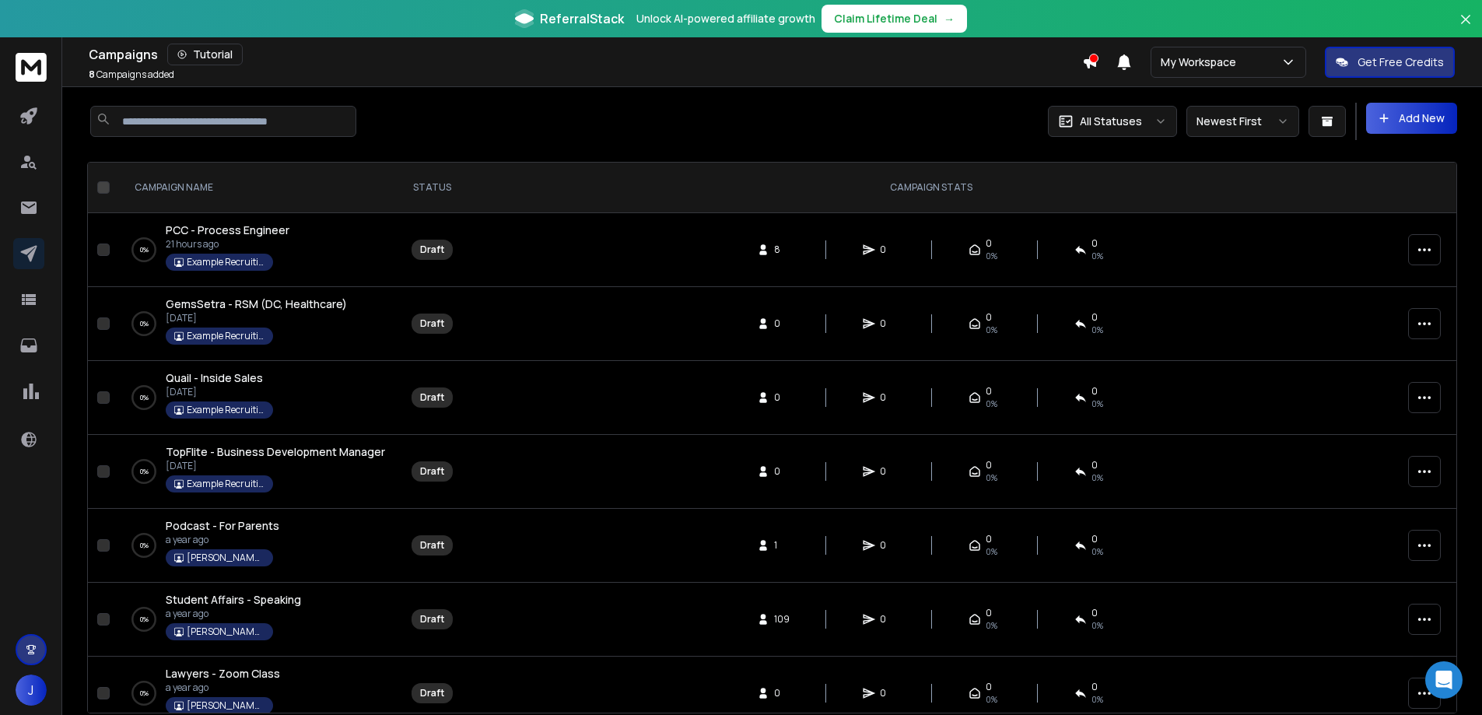
click at [103, 248] on button "button" at bounding box center [103, 250] width 12 height 12
click at [1417, 246] on icon "button" at bounding box center [1425, 250] width 16 height 16
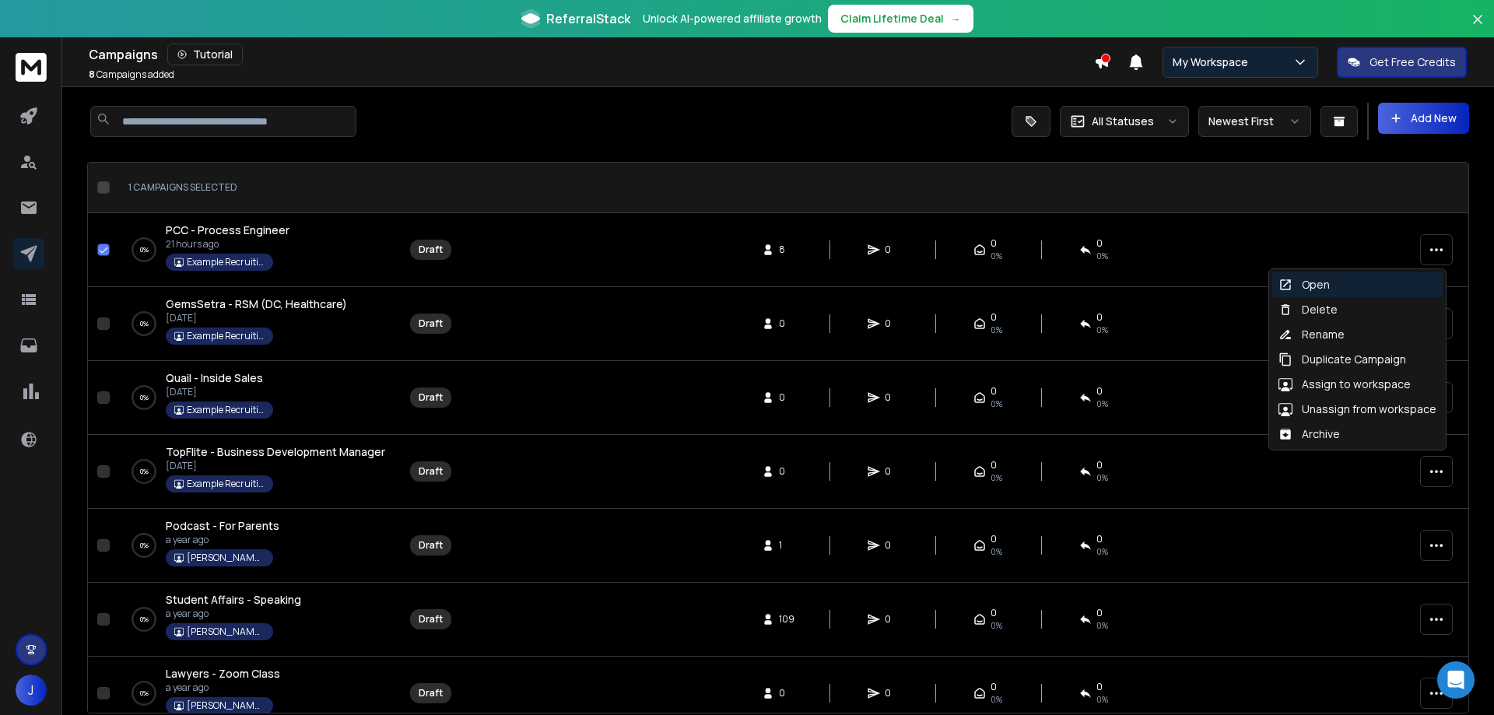
click at [1250, 65] on div "My Workspace" at bounding box center [1240, 62] width 135 height 16
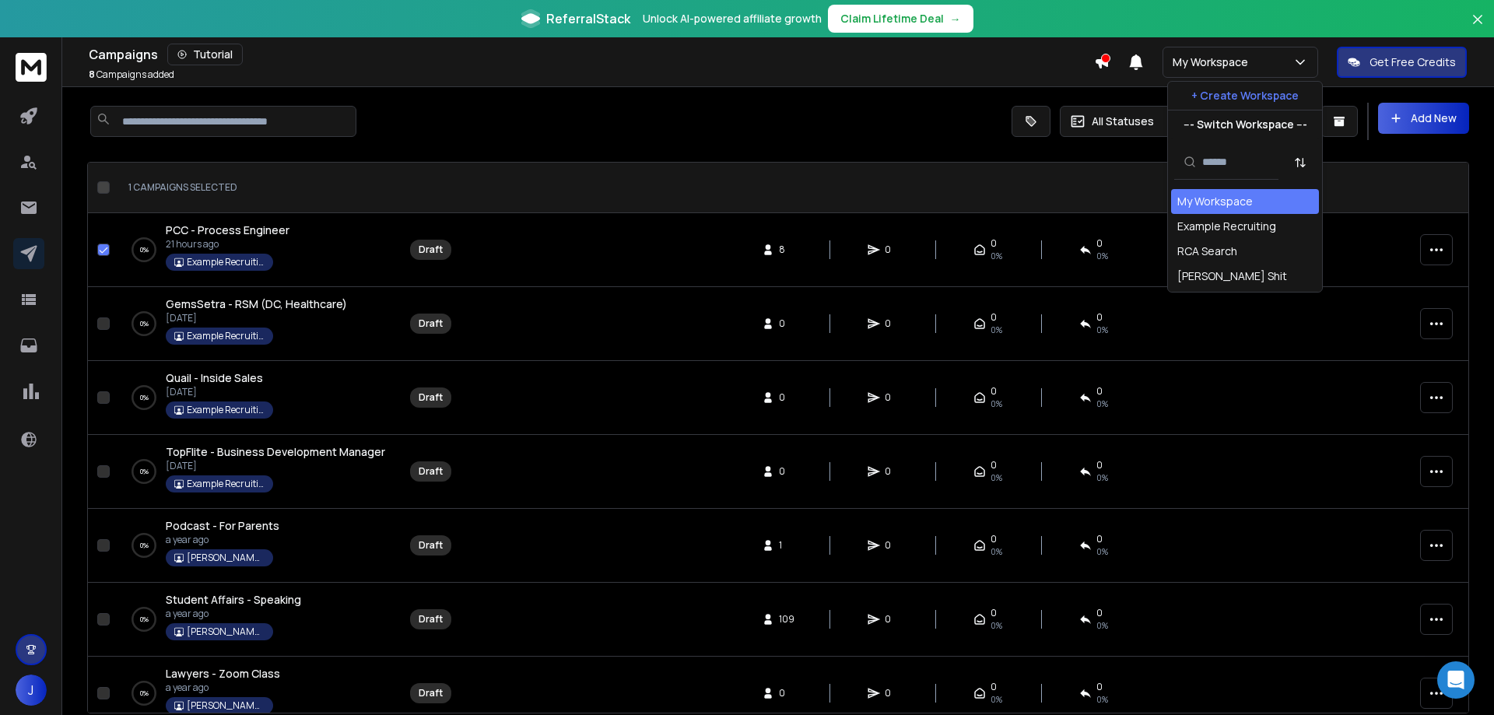
click at [1424, 251] on button "button" at bounding box center [1436, 249] width 33 height 31
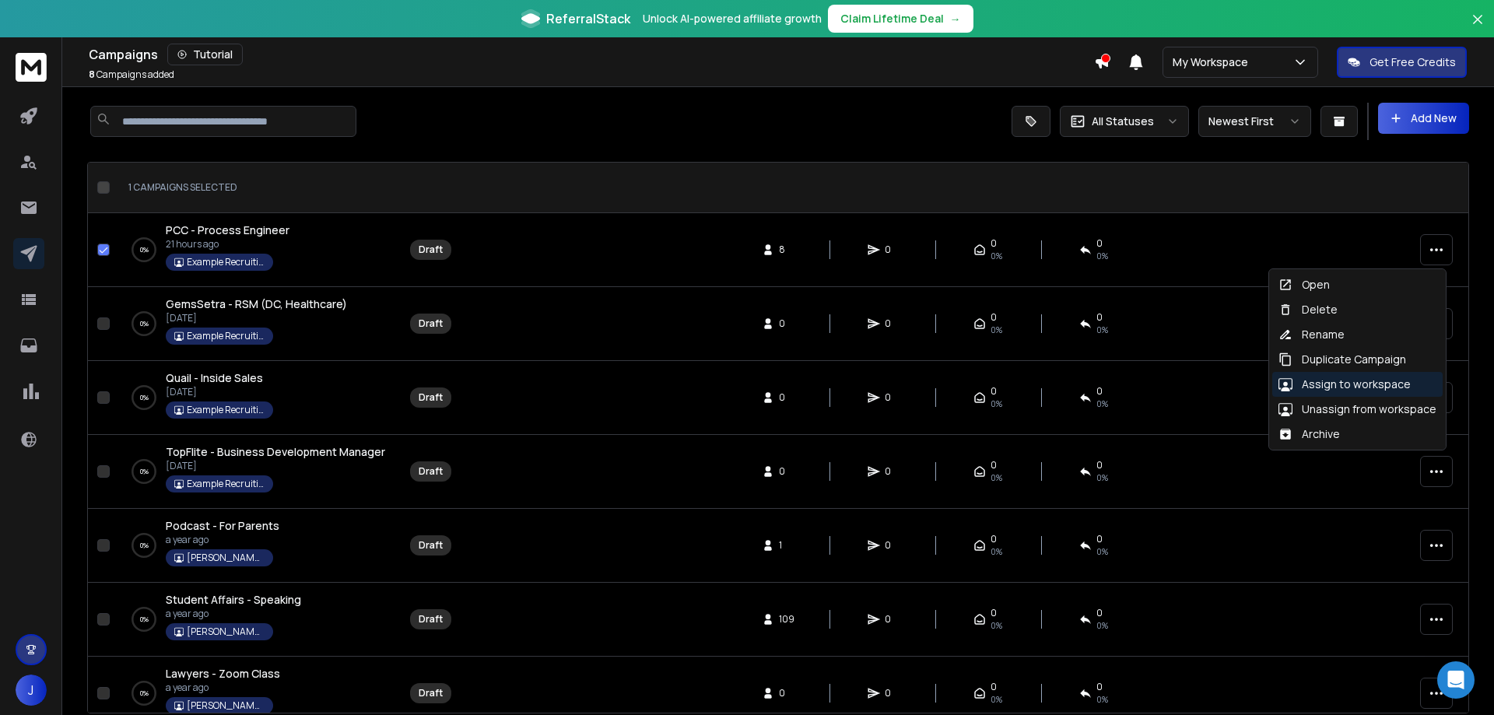
click at [1352, 383] on div "Assign to workspace" at bounding box center [1345, 385] width 132 height 16
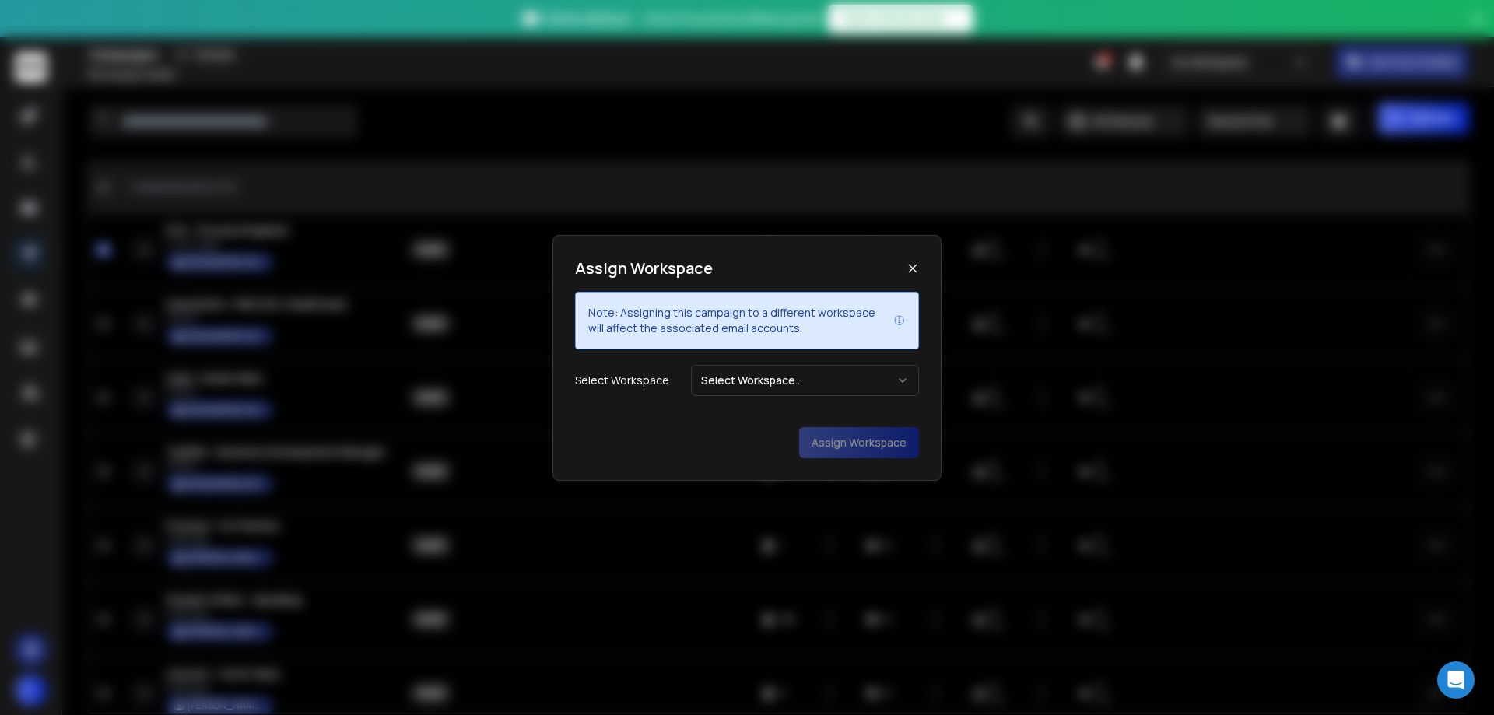
click at [743, 394] on body "ReferralStack Unlock AI-powered affiliate growth Lifetime Deals available! Clai…" at bounding box center [747, 357] width 1494 height 715
click at [882, 451] on button "Assign Workspace" at bounding box center [859, 442] width 120 height 31
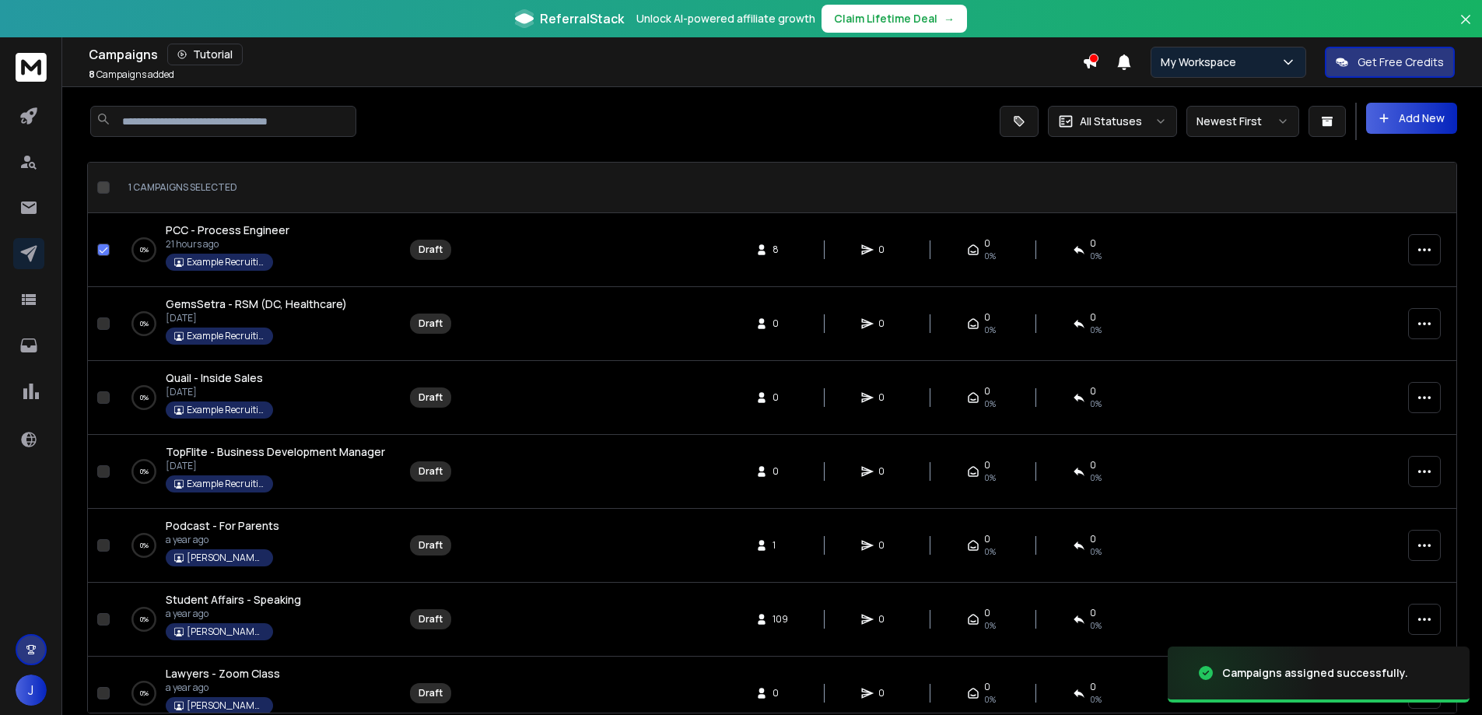
click at [1233, 55] on p "My Workspace" at bounding box center [1202, 62] width 82 height 16
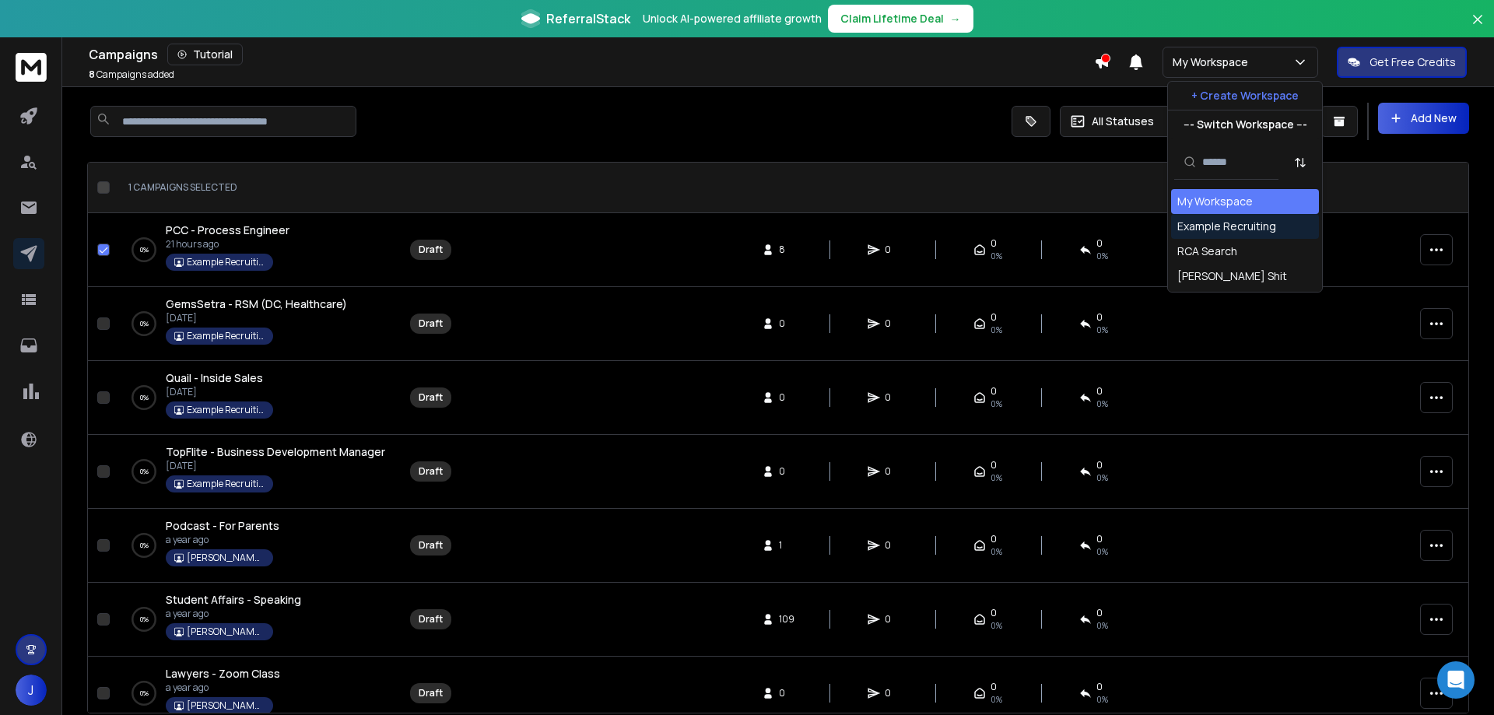
click at [1251, 227] on div "Example Recruiting" at bounding box center [1226, 227] width 99 height 16
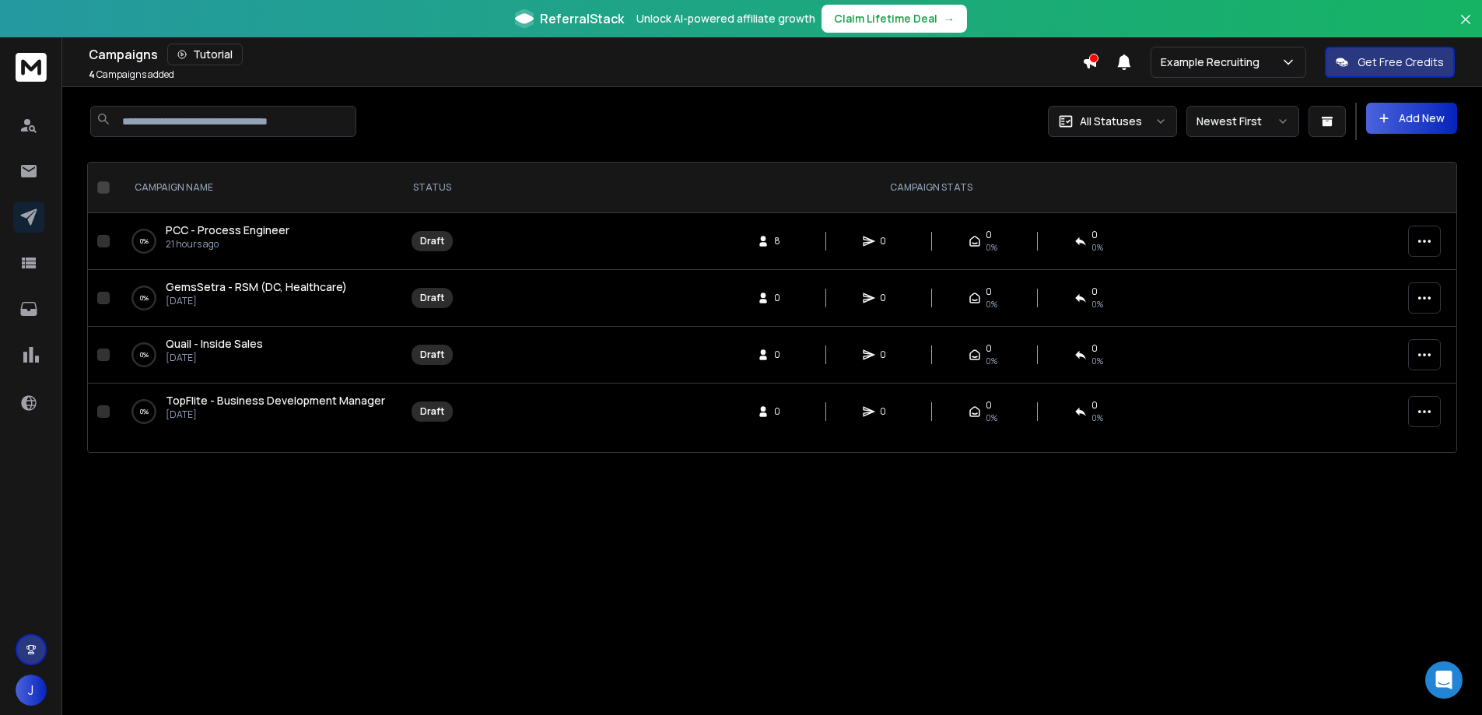
click at [437, 242] on div "Draft" at bounding box center [432, 241] width 41 height 20
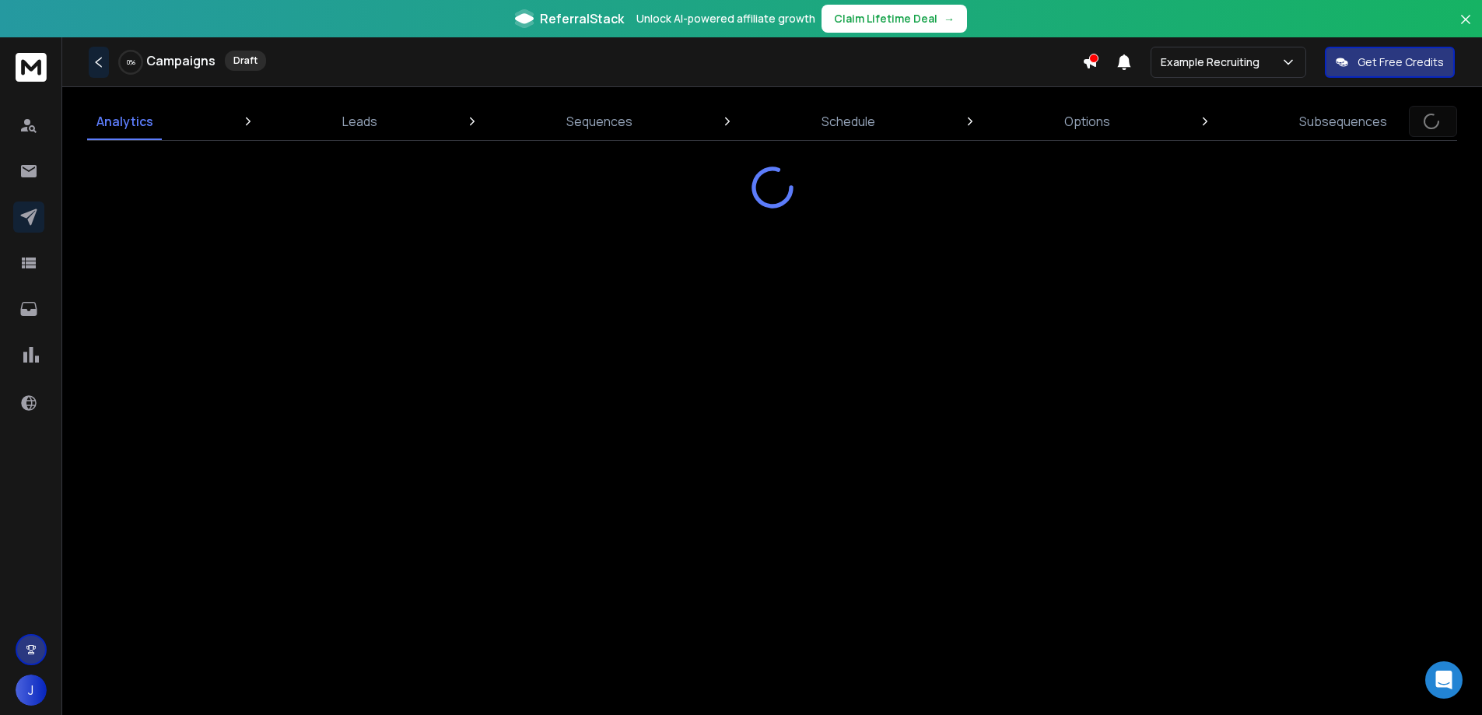
click at [97, 61] on icon at bounding box center [99, 62] width 14 height 14
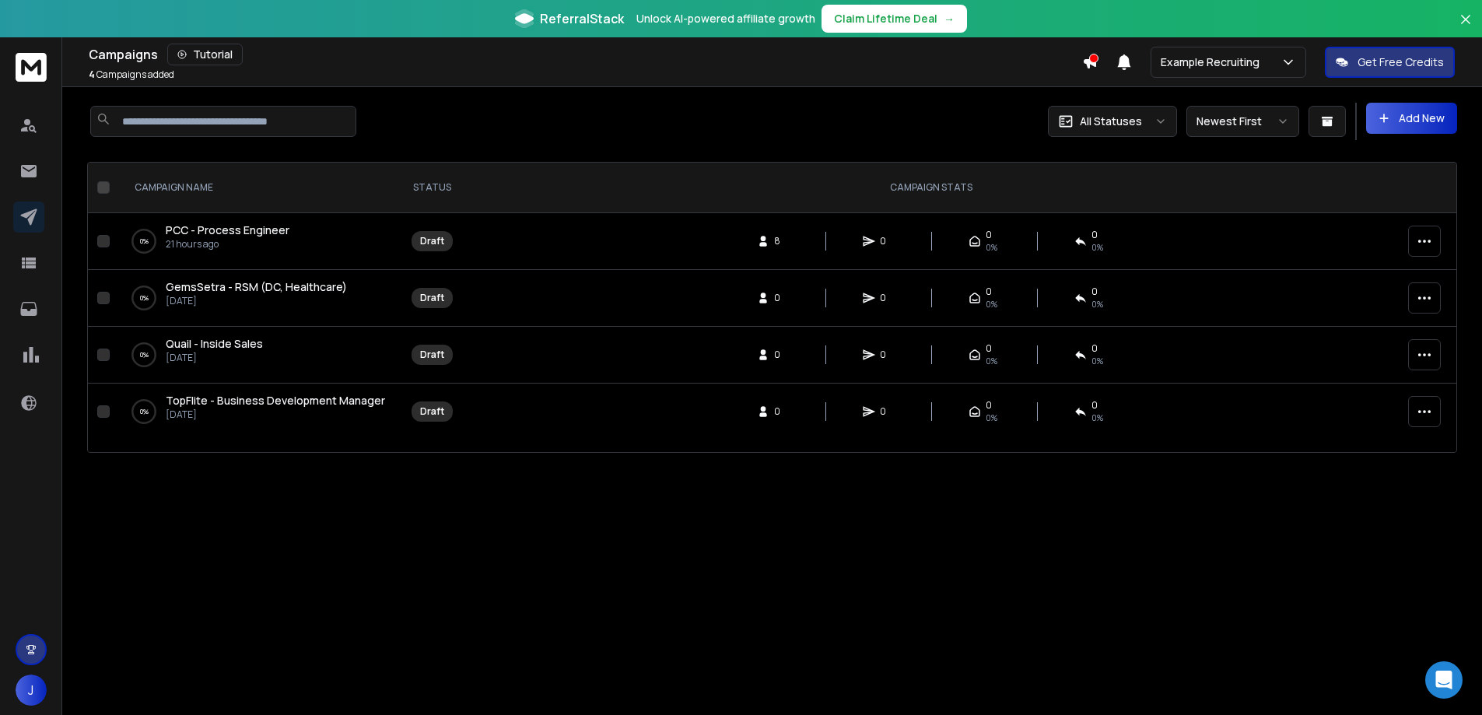
click at [1442, 244] on td at bounding box center [1428, 241] width 58 height 57
click at [1430, 243] on icon "button" at bounding box center [1425, 241] width 16 height 16
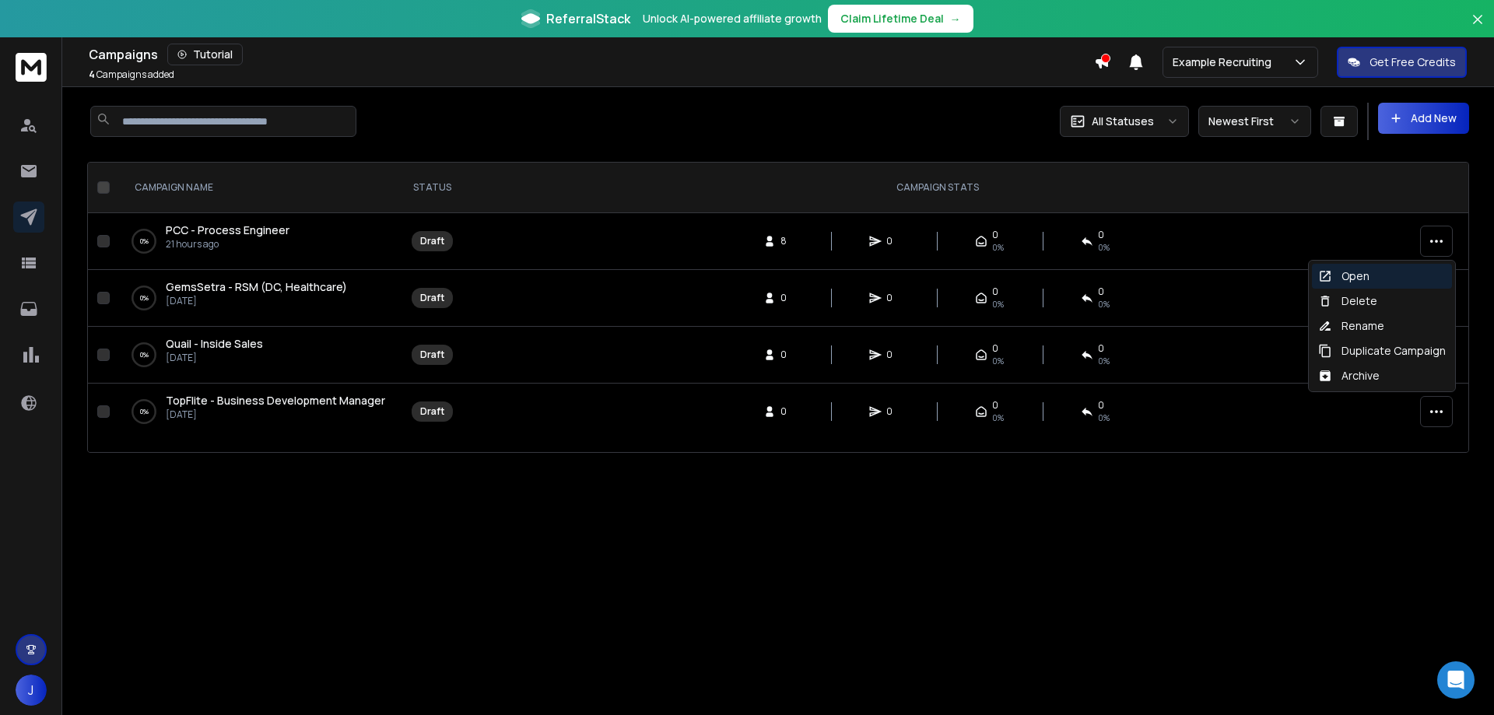
click at [460, 560] on div "Campaigns 4 Campaigns Added All Statuses Newest First Add New CAMPAIGN NAME STA…" at bounding box center [778, 460] width 1382 height 715
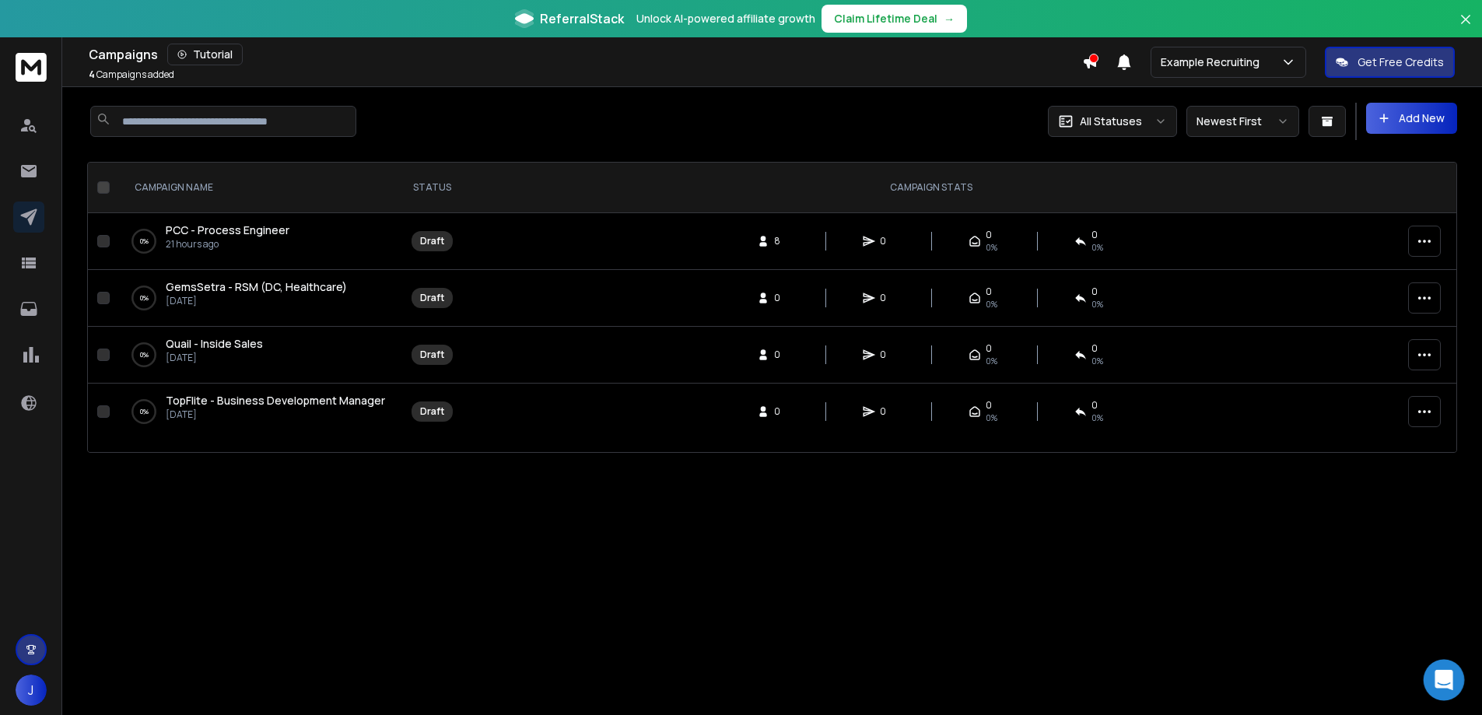
click at [1441, 669] on div "Open Intercom Messenger" at bounding box center [1444, 680] width 41 height 41
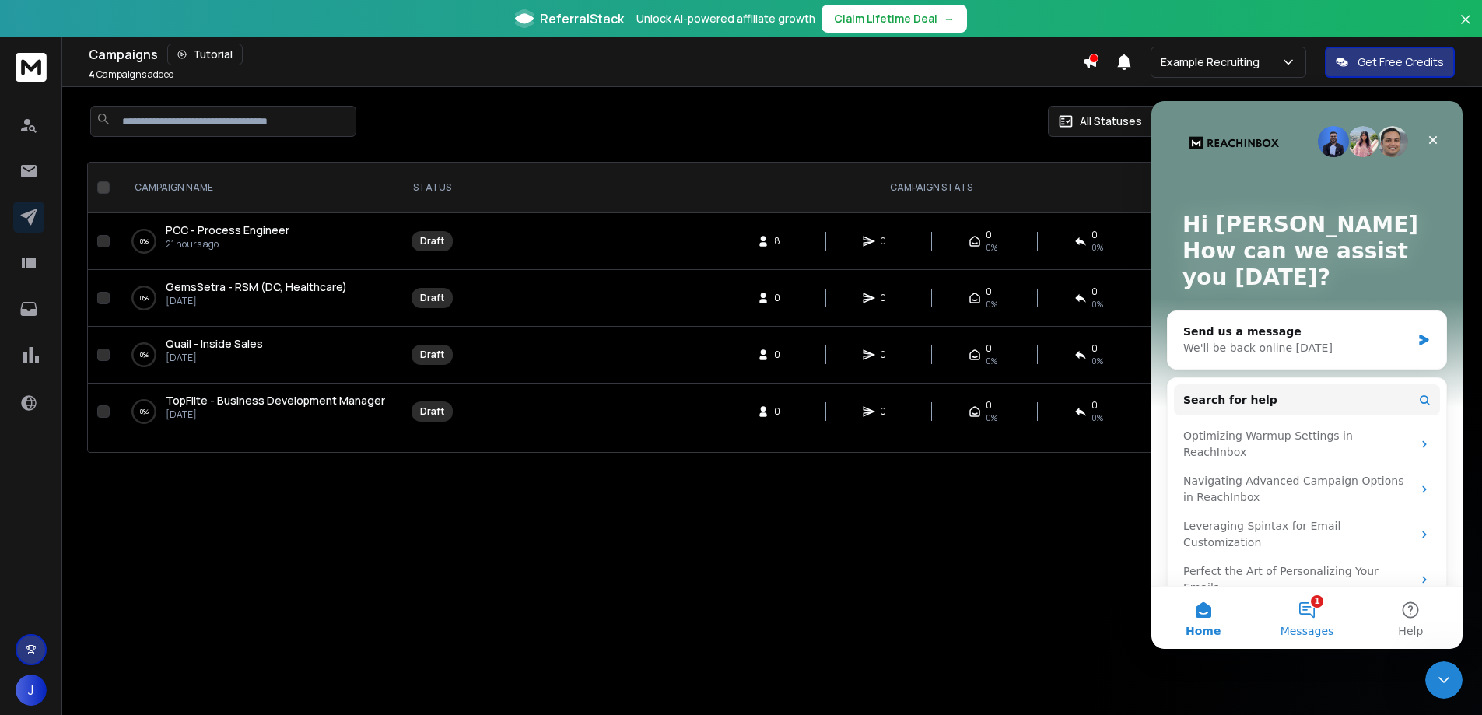
click at [1305, 608] on button "1 Messages" at bounding box center [1306, 618] width 103 height 62
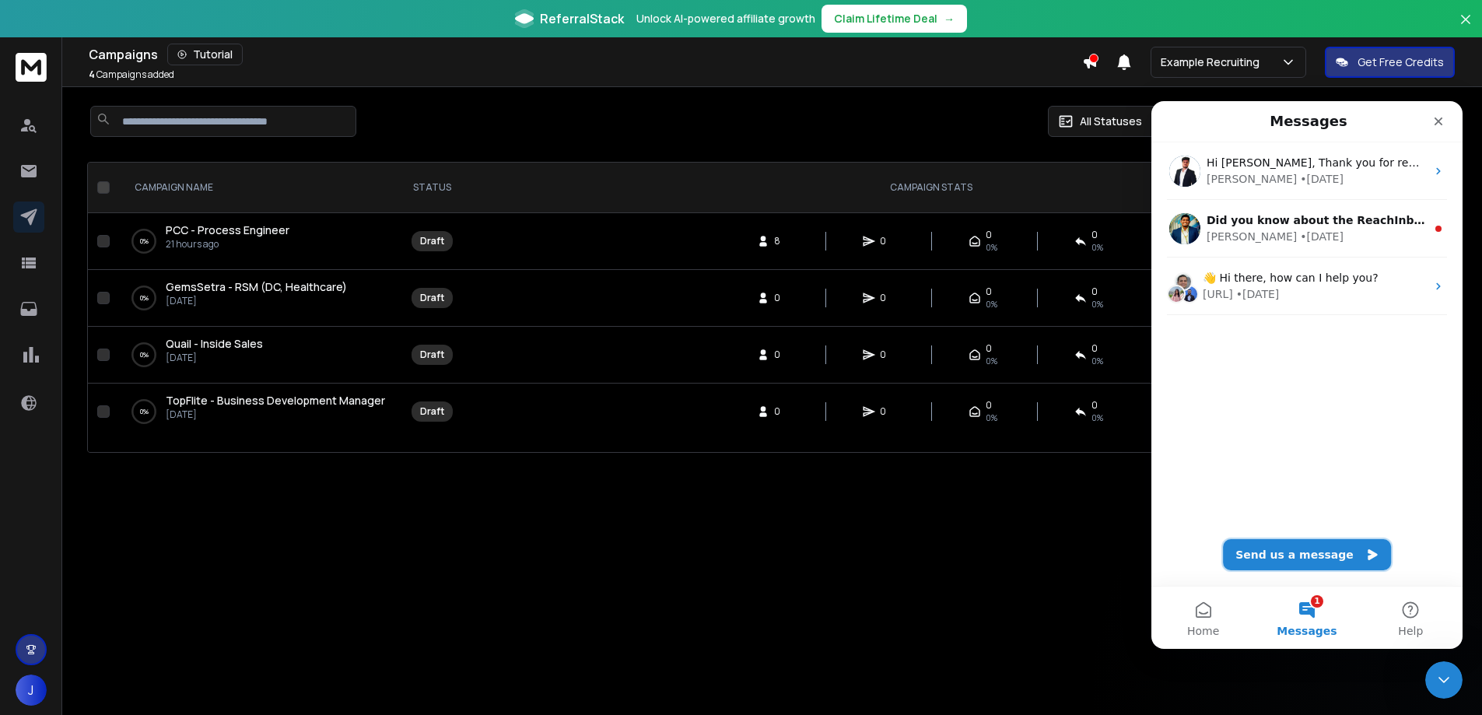
click at [1306, 550] on button "Send us a message" at bounding box center [1307, 554] width 168 height 31
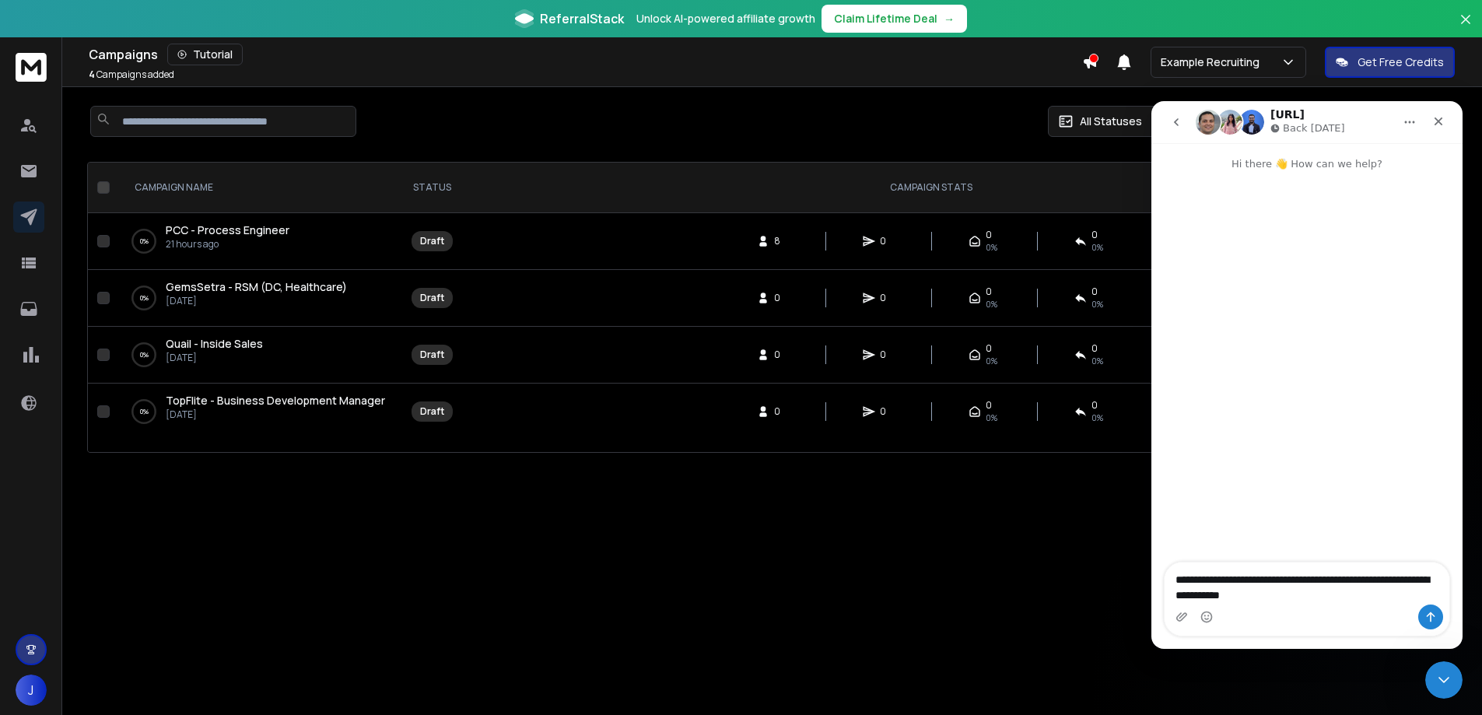
type textarea "**********"
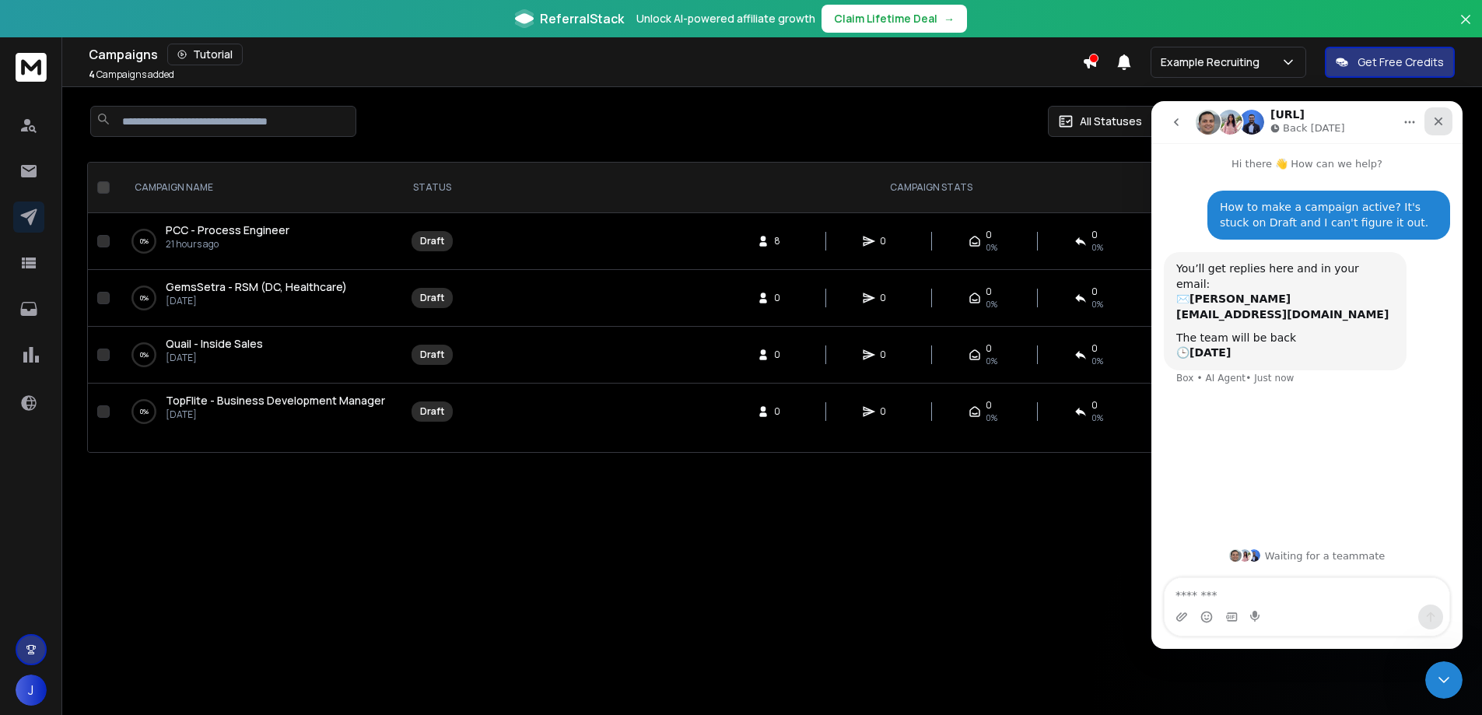
click at [1441, 121] on icon "Close" at bounding box center [1439, 121] width 12 height 12
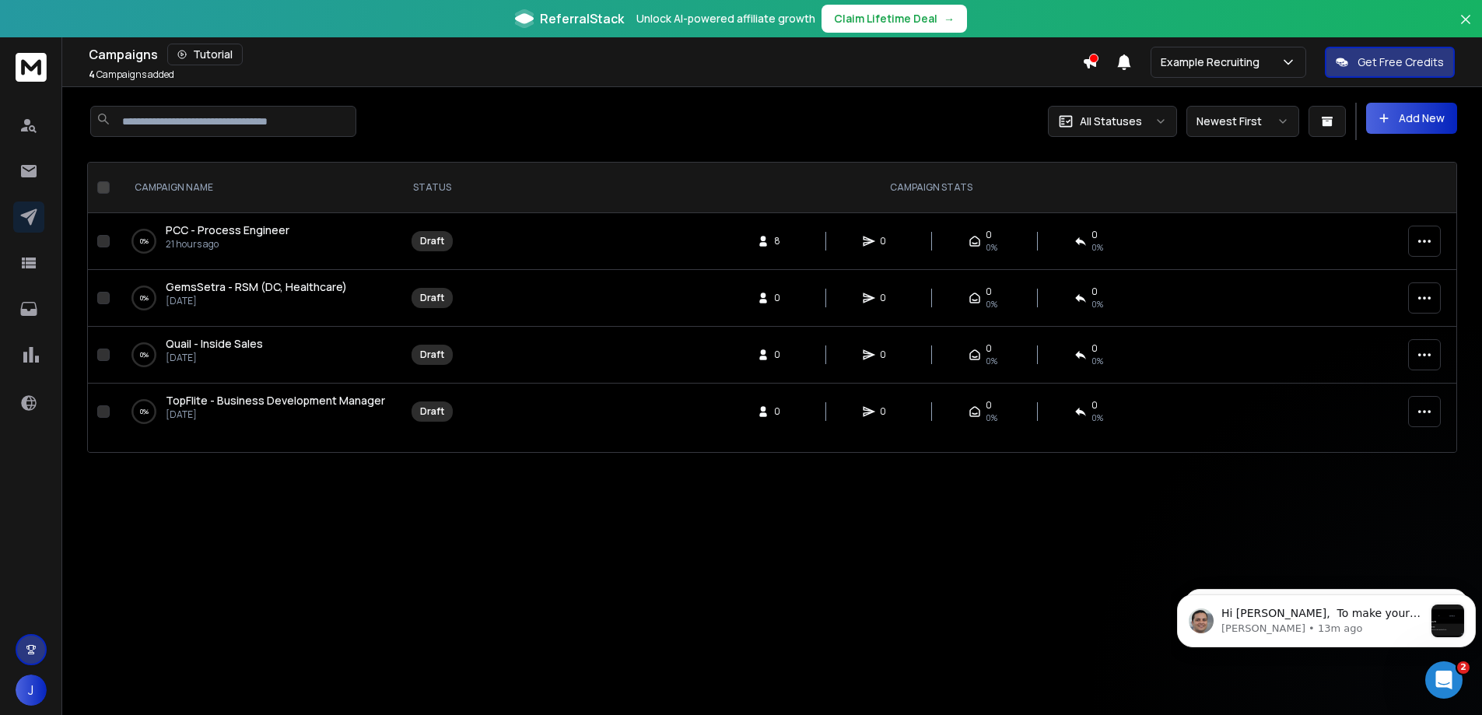
click at [277, 229] on span "PCC - Process Engineer" at bounding box center [228, 230] width 124 height 15
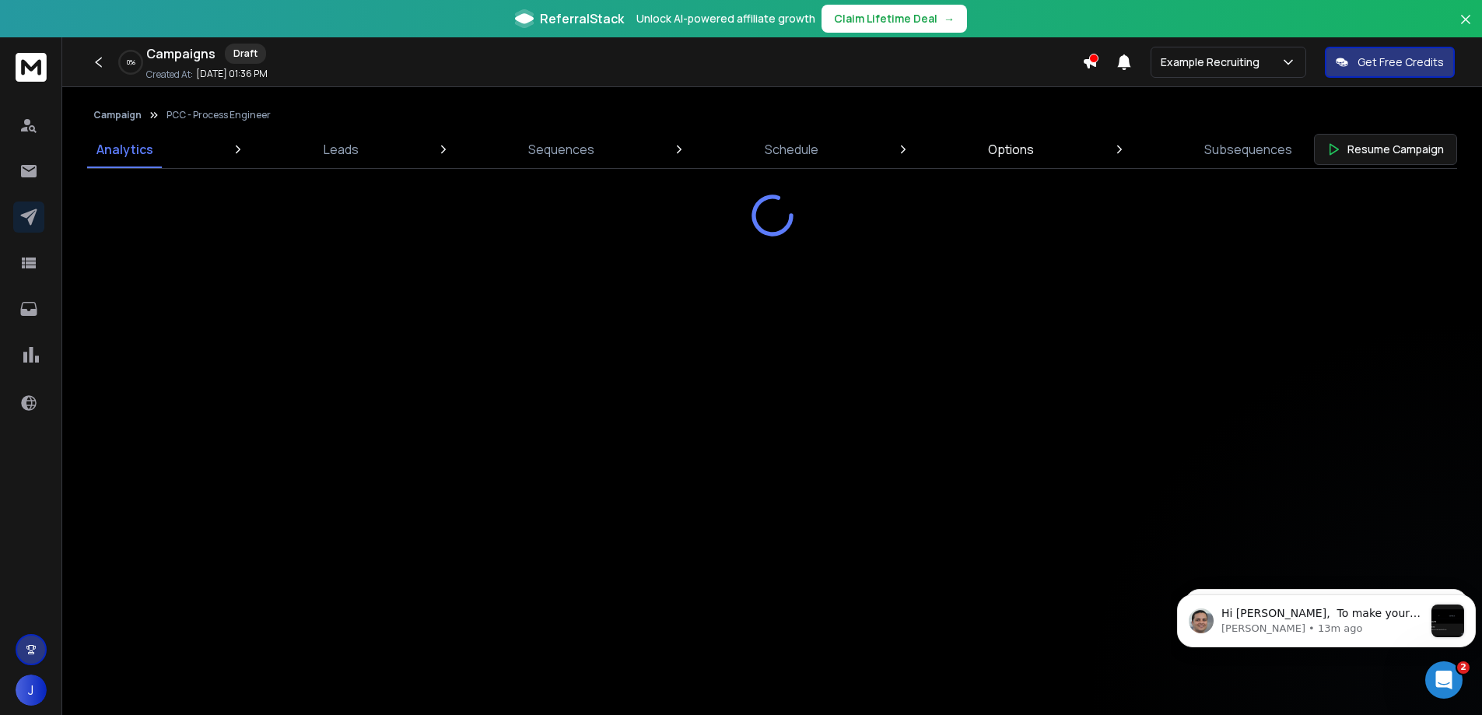
click at [1016, 151] on p "Options" at bounding box center [1011, 149] width 46 height 19
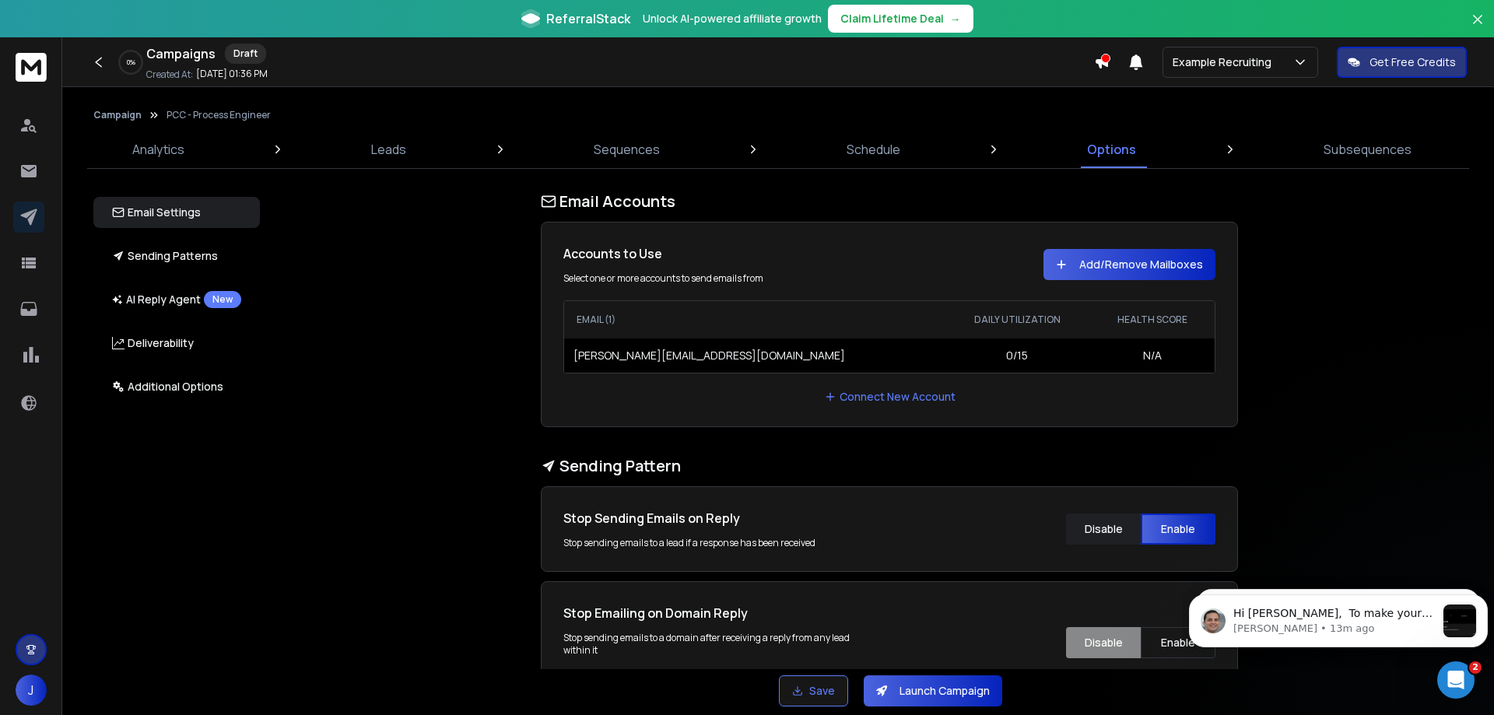
click at [922, 694] on button "Launch Campaign" at bounding box center [933, 690] width 139 height 31
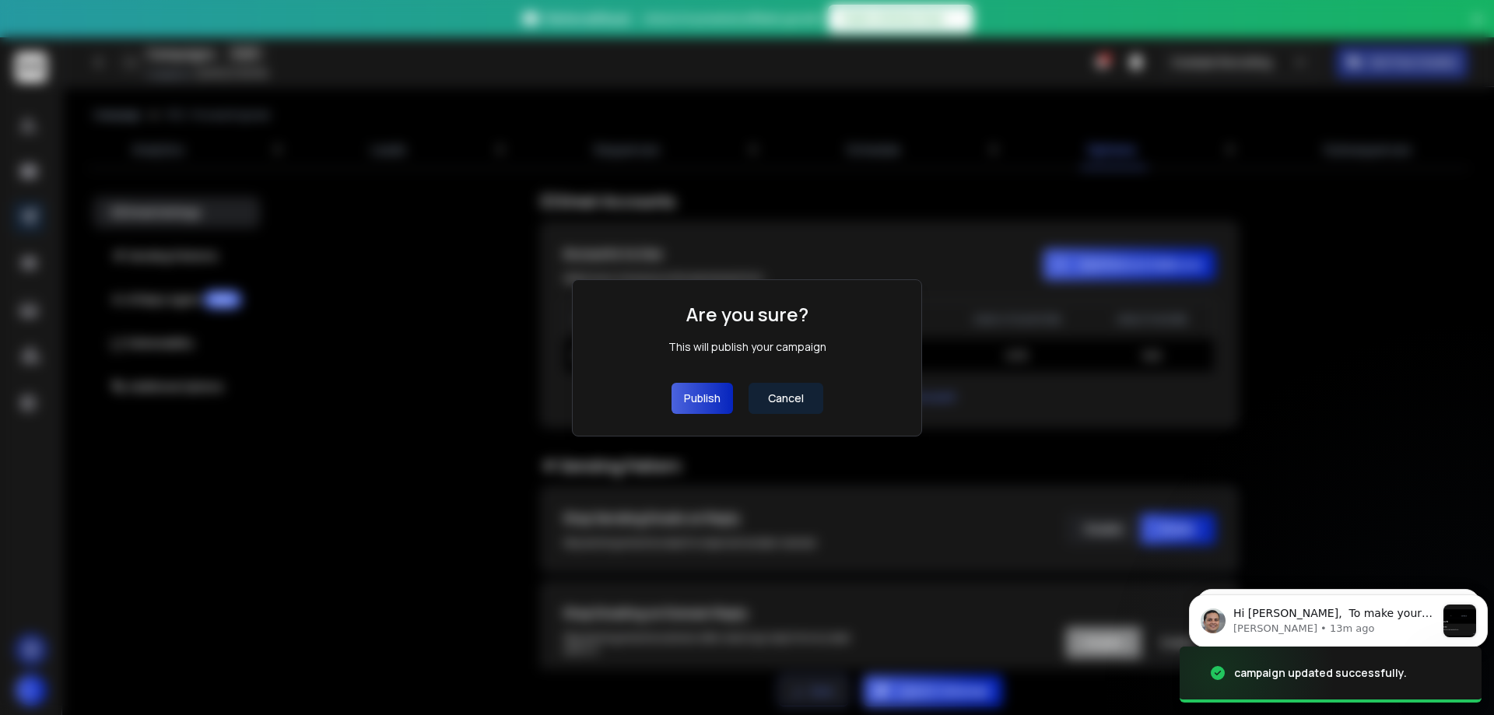
click at [700, 406] on button "Publish" at bounding box center [702, 398] width 61 height 31
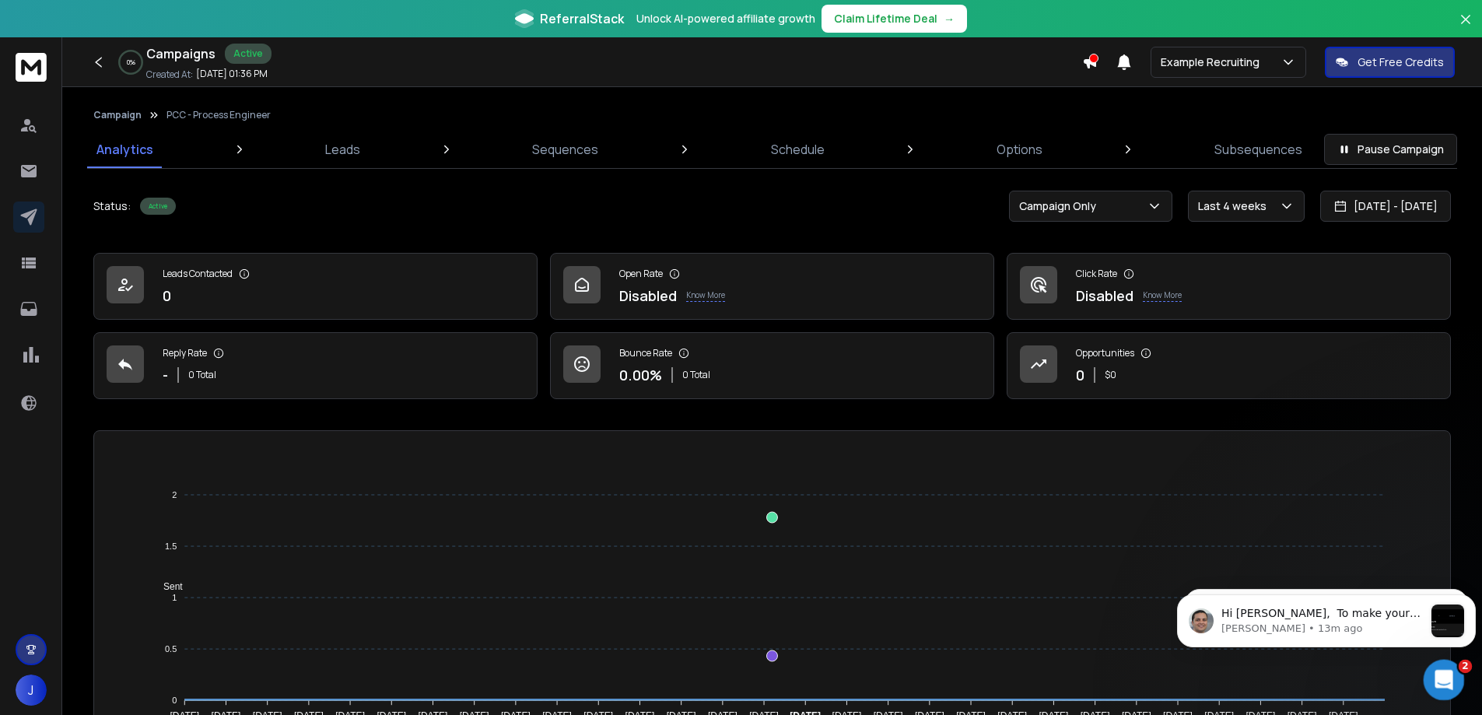
click at [1439, 672] on icon "Open Intercom Messenger" at bounding box center [1443, 678] width 26 height 26
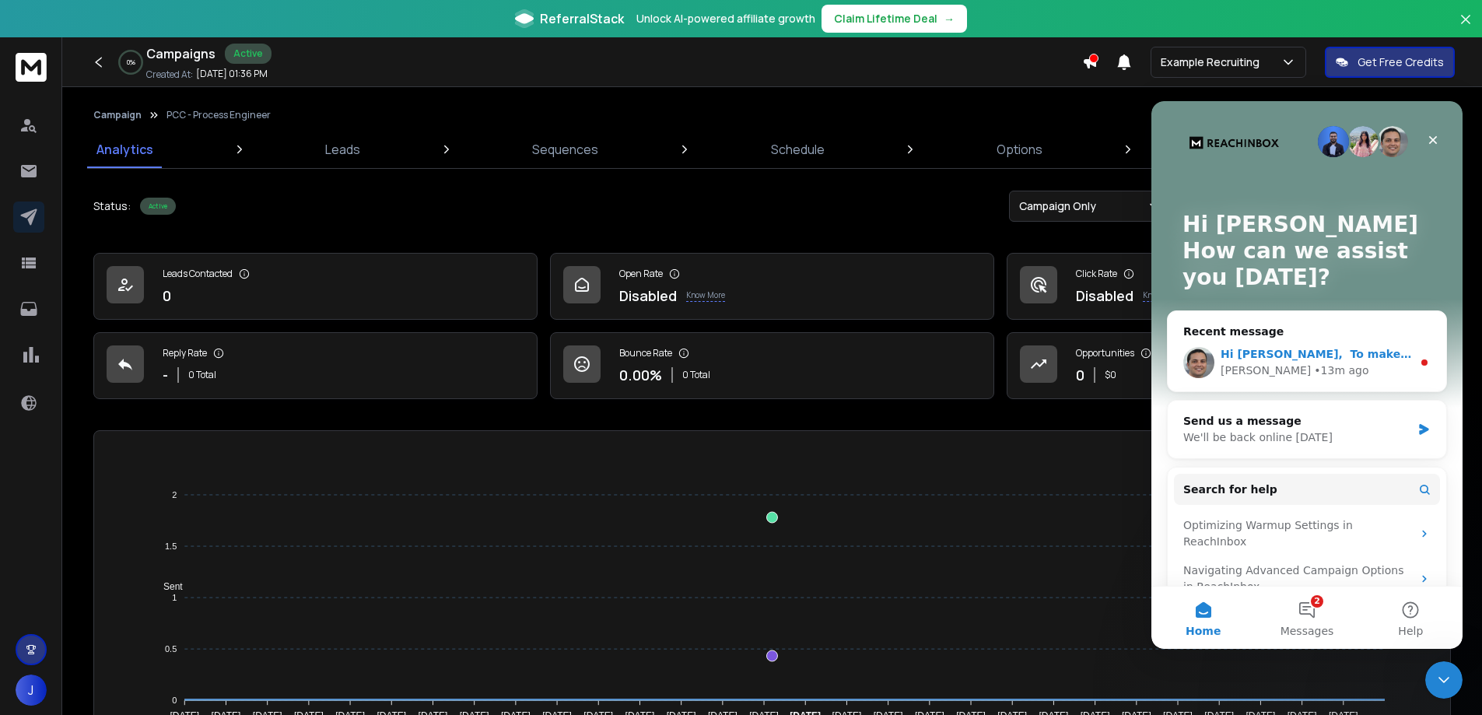
click at [1314, 365] on div "• 13m ago" at bounding box center [1341, 371] width 54 height 16
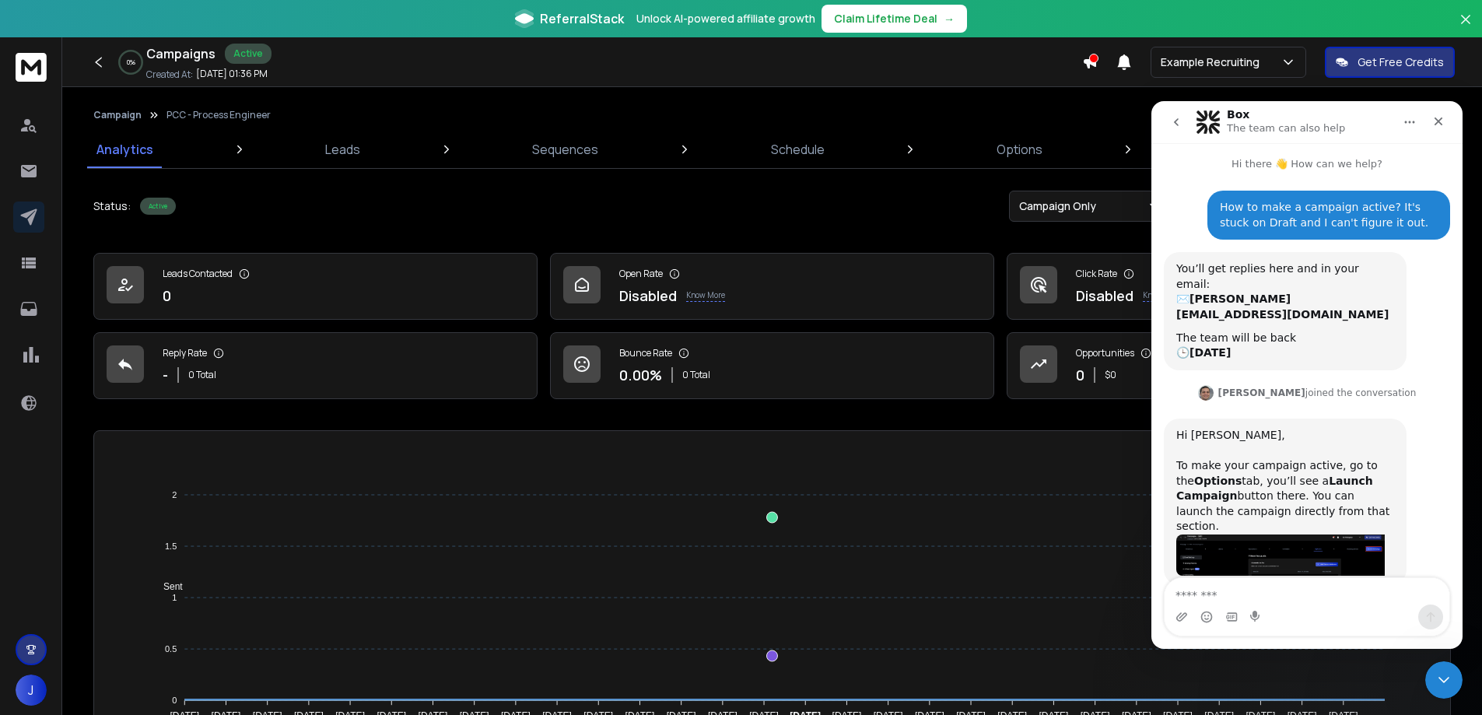
scroll to position [2, 0]
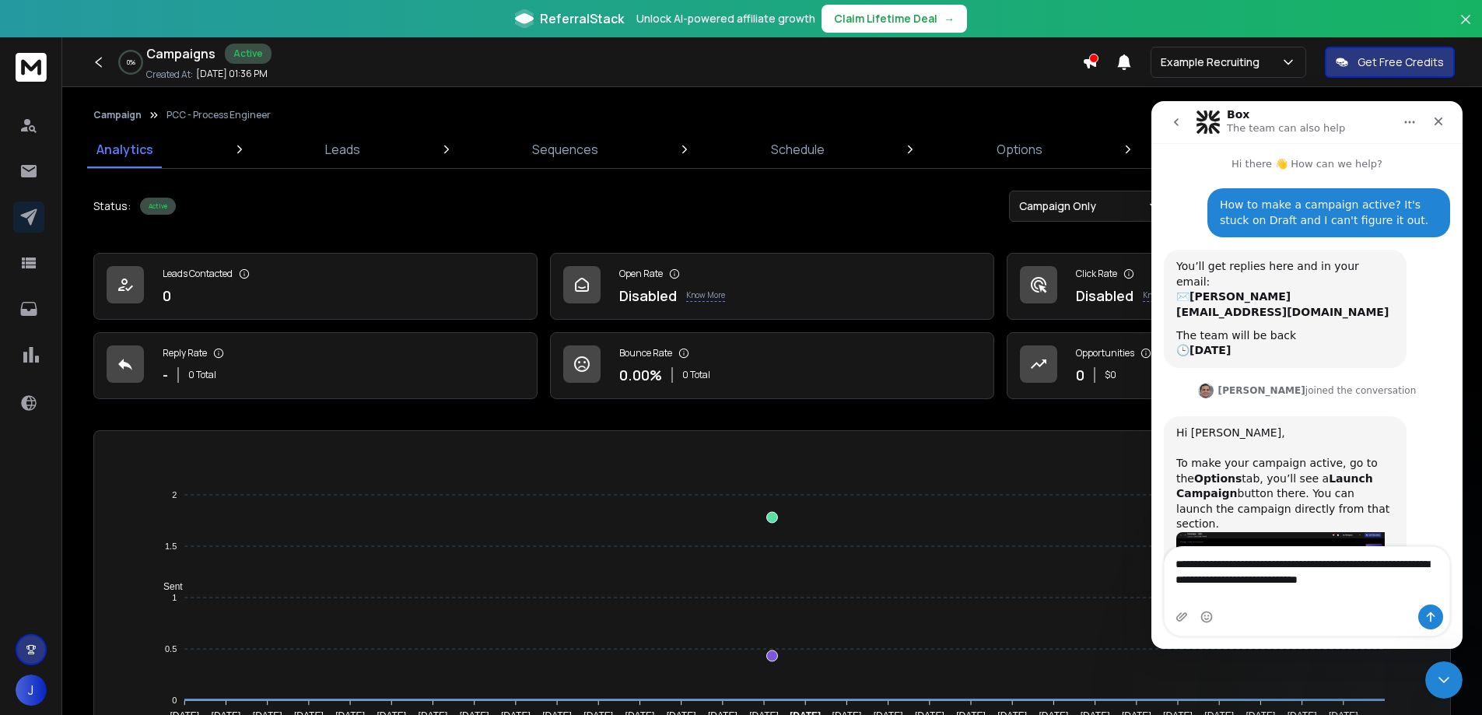
type textarea "**********"
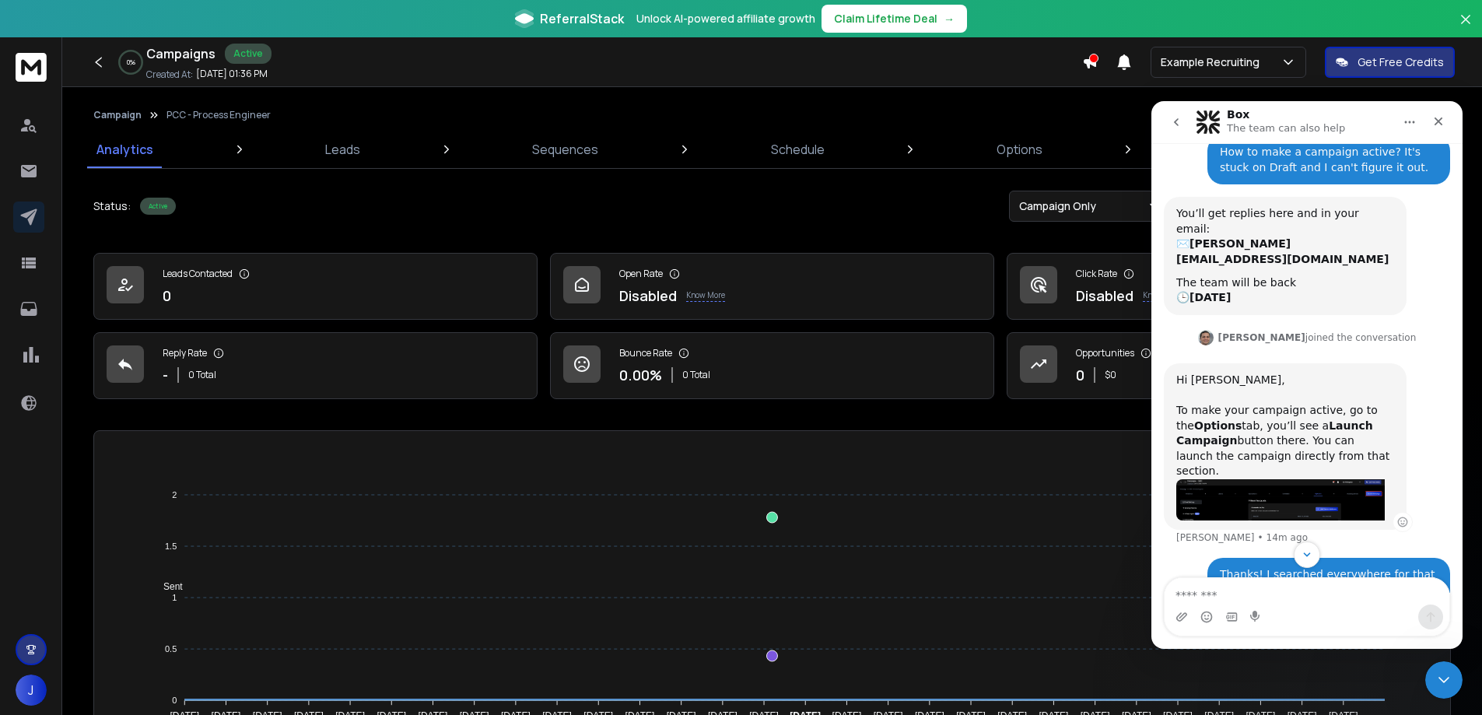
scroll to position [71, 0]
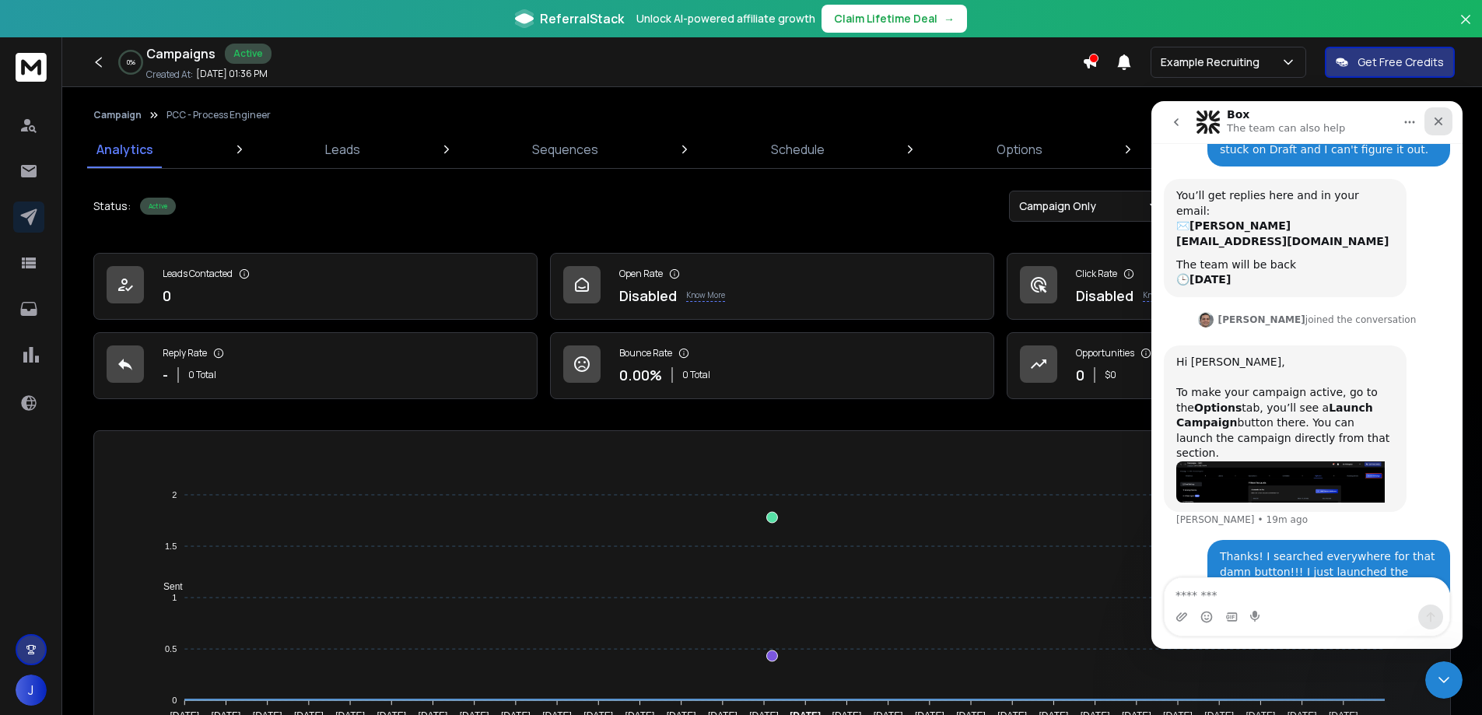
click at [1437, 119] on icon "Close" at bounding box center [1439, 122] width 9 height 9
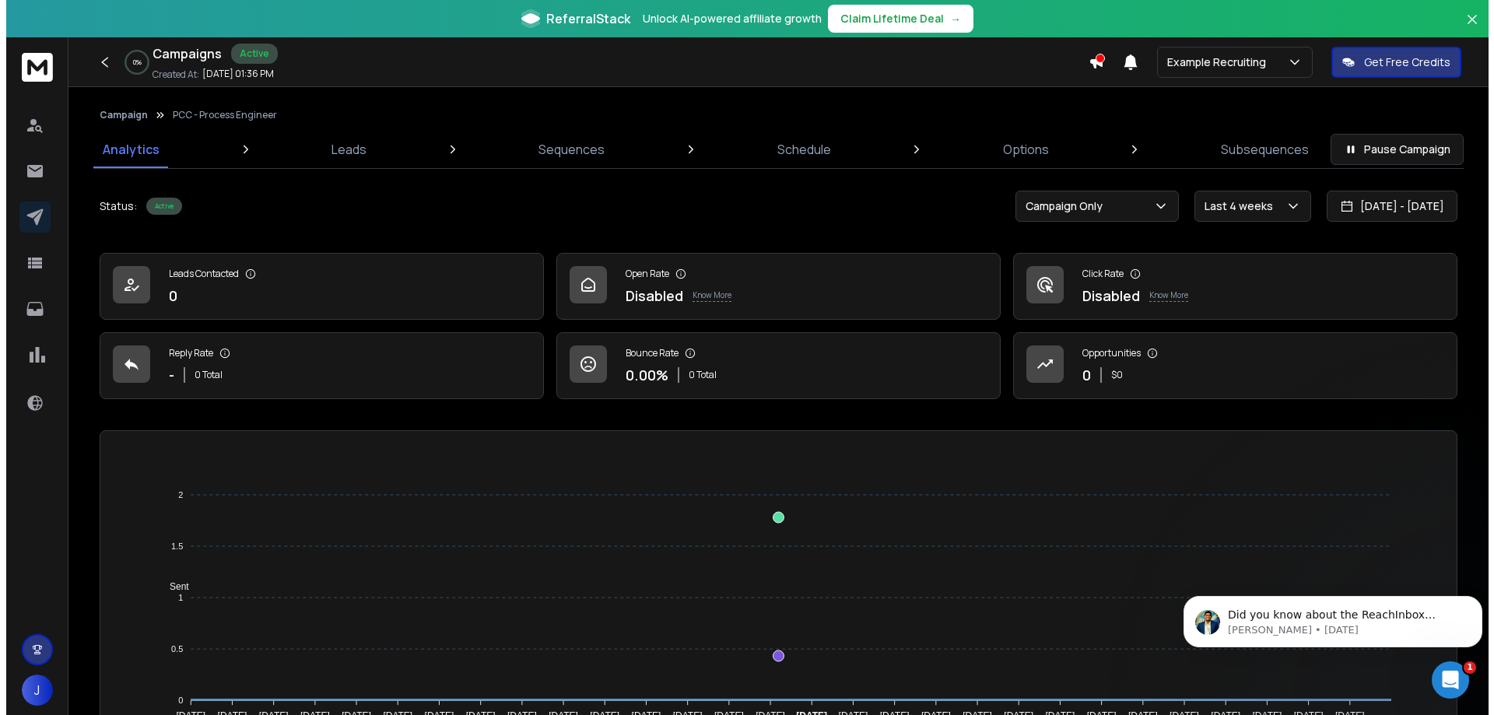
scroll to position [0, 0]
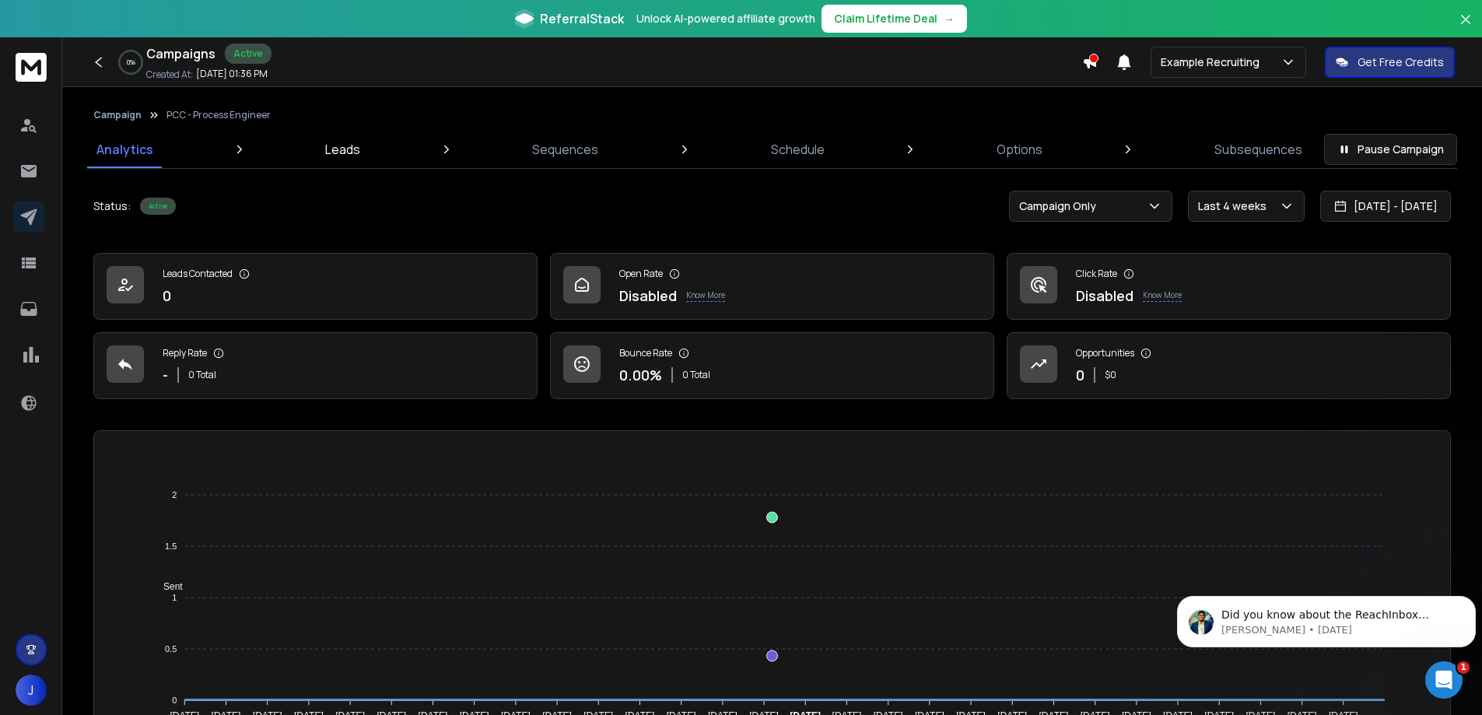
click at [356, 163] on link "Leads" at bounding box center [343, 149] width 54 height 37
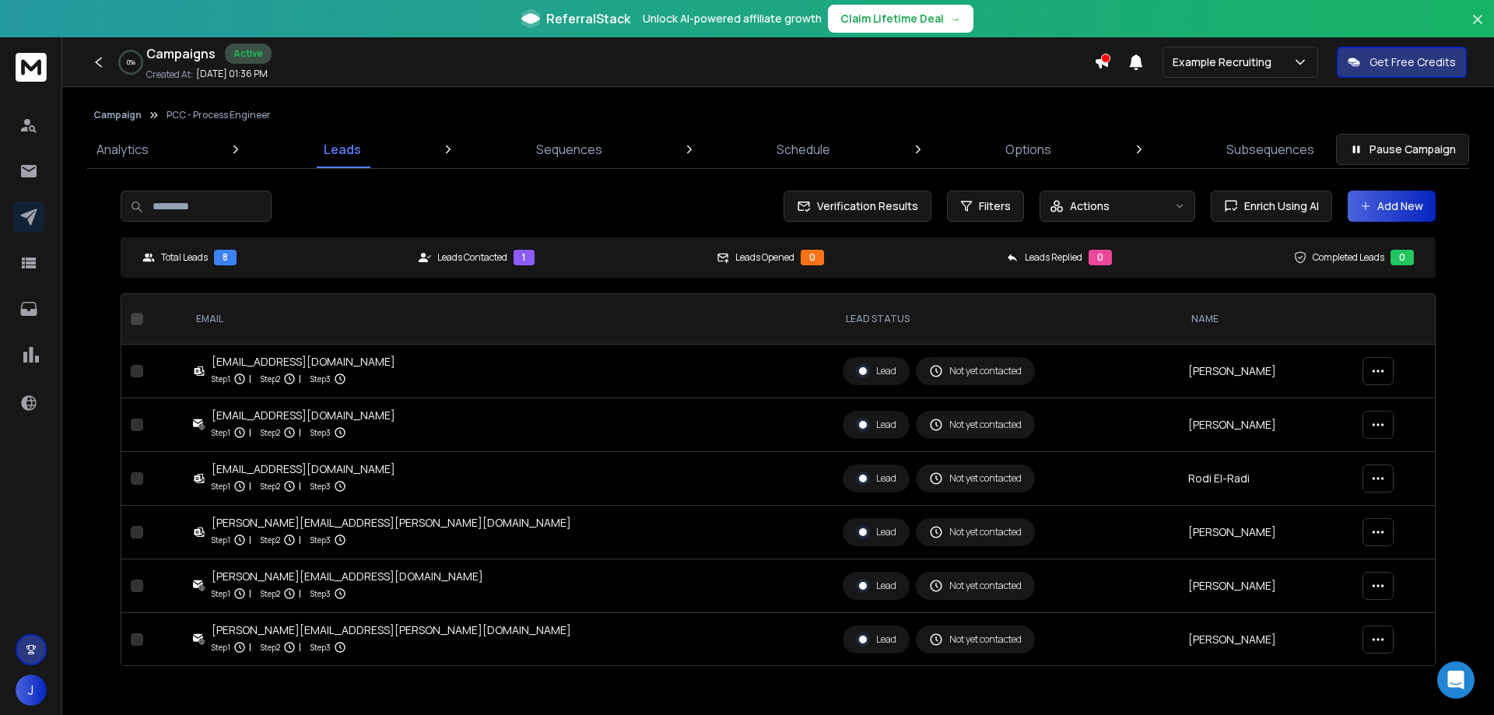
click at [1371, 366] on icon "button" at bounding box center [1378, 371] width 14 height 14
click at [672, 207] on div "Verification Results Filters Actions Enrich Using AI Add New" at bounding box center [778, 206] width 1315 height 31
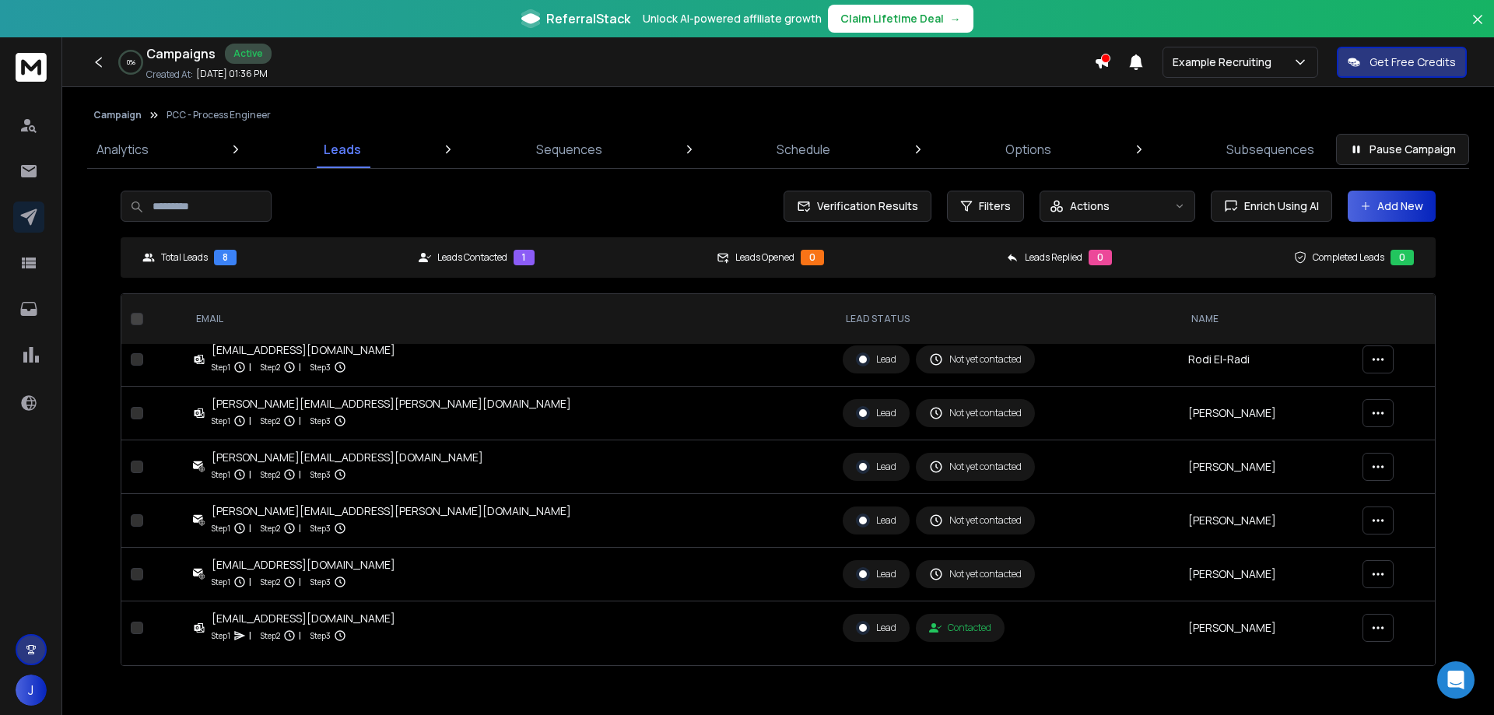
scroll to position [121, 0]
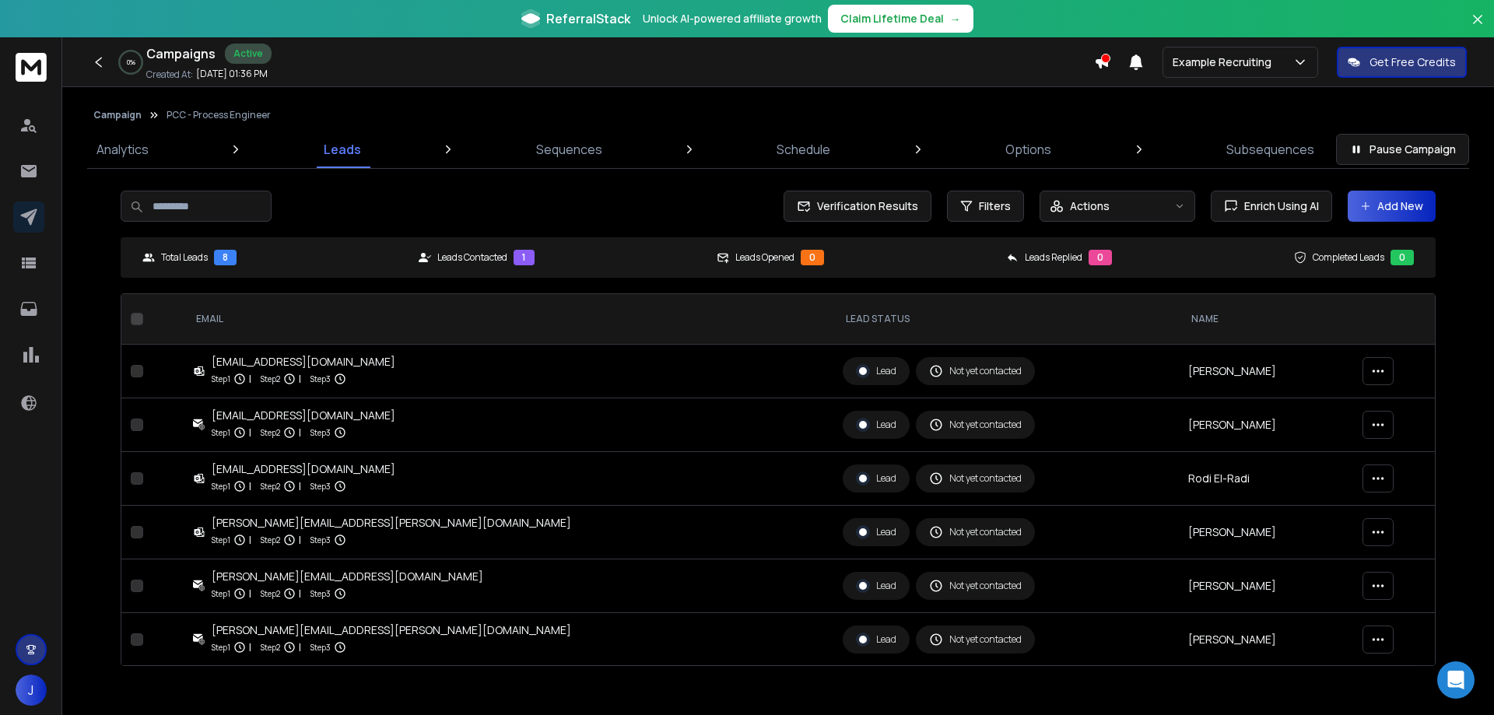
scroll to position [121, 0]
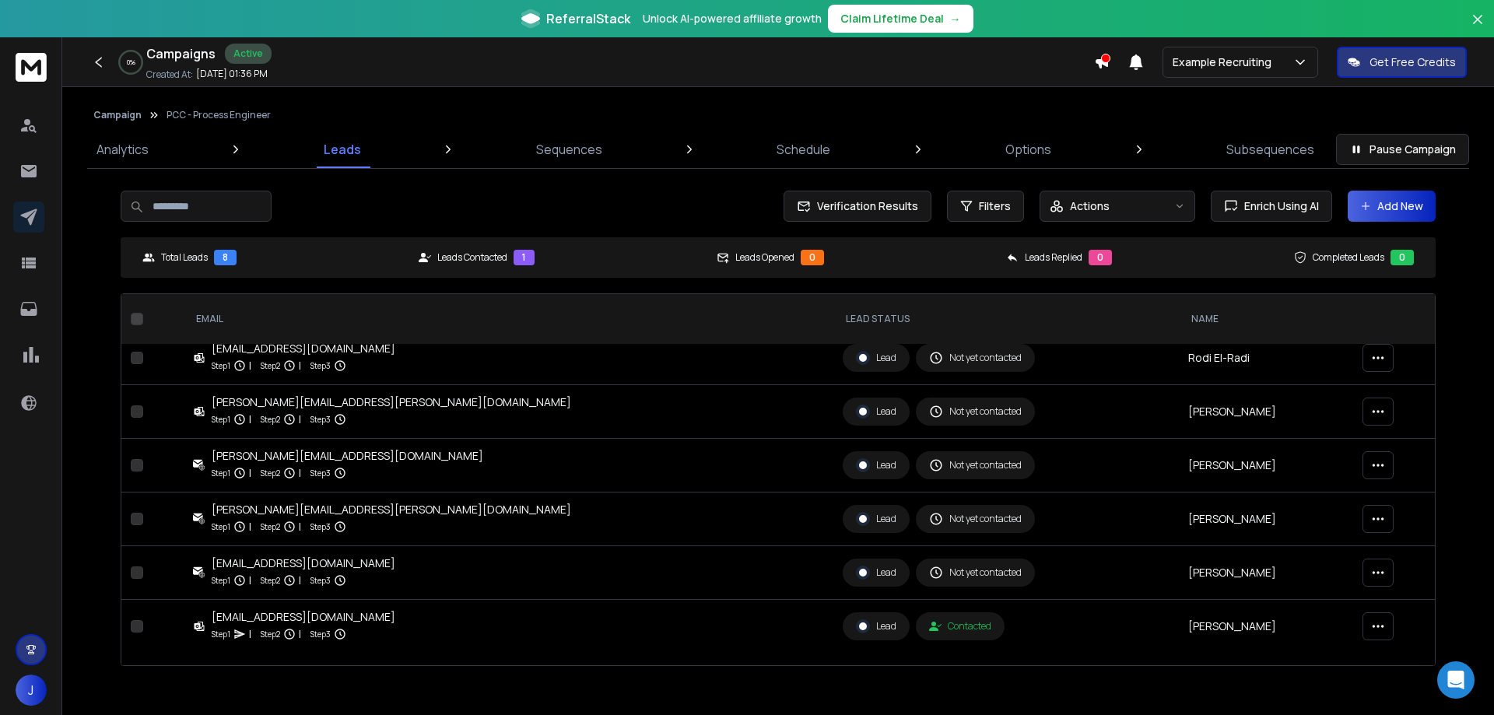
click at [1373, 626] on icon "button" at bounding box center [1379, 626] width 12 height 2
click at [1331, 568] on p "Pause Lead" at bounding box center [1315, 568] width 60 height 16
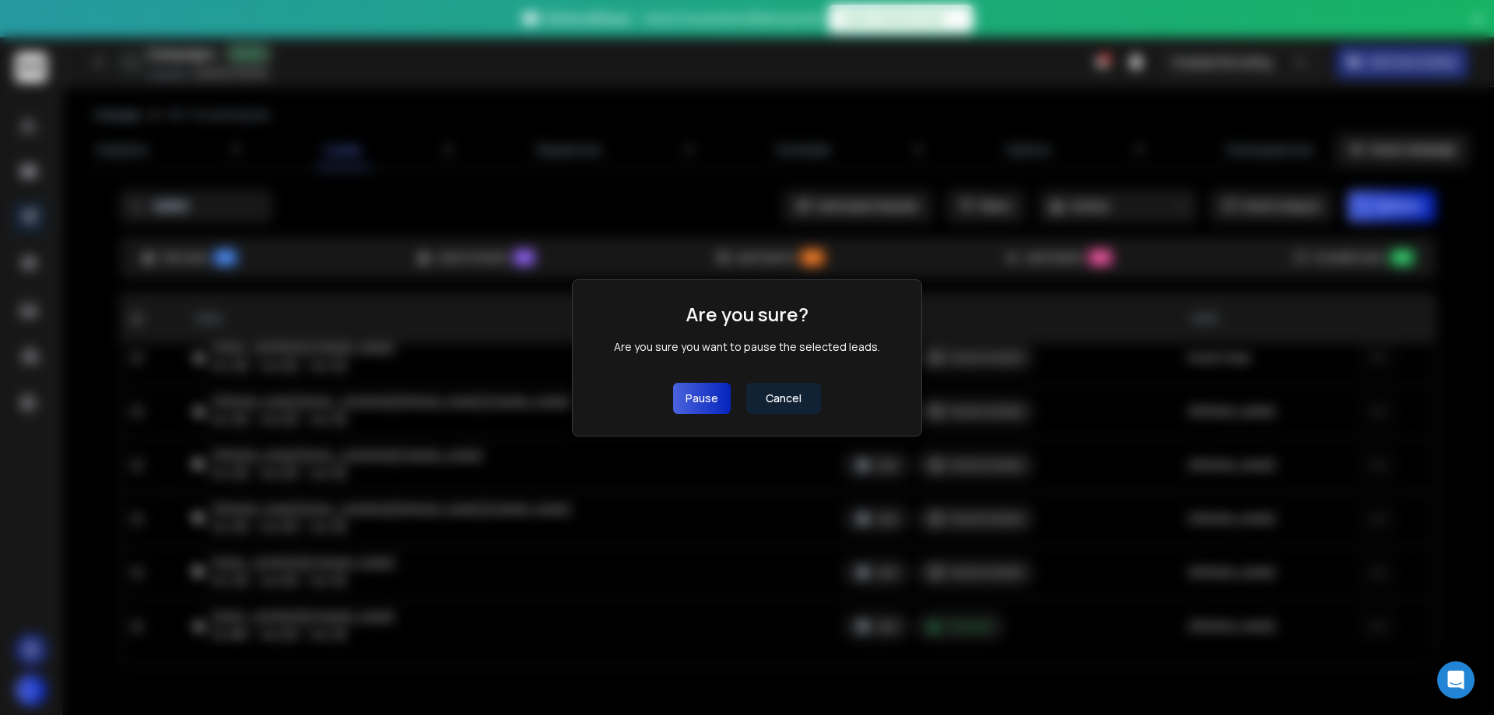
click at [695, 388] on button "Pause" at bounding box center [702, 398] width 58 height 31
